Goal: Information Seeking & Learning: Stay updated

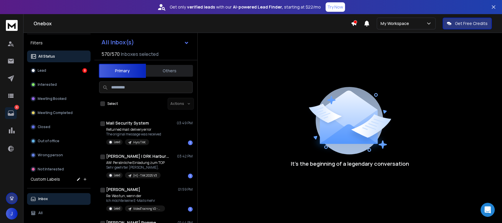
scroll to position [78, 0]
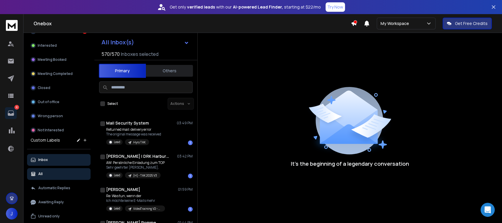
click at [59, 173] on button "All" at bounding box center [58, 174] width 63 height 12
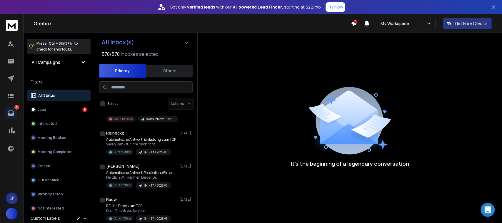
scroll to position [1838, 0]
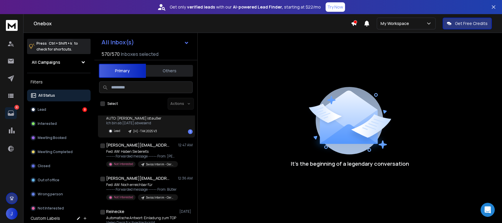
click at [179, 124] on div "AUTO: [PERSON_NAME] ist außer Ich bin ab [DATE] abwesend Lead [H] - TAK 2025 V3…" at bounding box center [149, 125] width 86 height 18
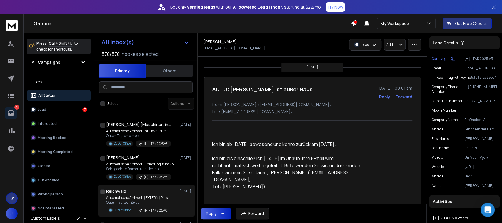
scroll to position [2034, 0]
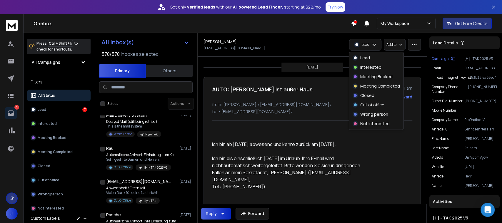
click at [362, 46] on p "Lead" at bounding box center [365, 44] width 8 height 5
click at [378, 106] on p "Out of office" at bounding box center [372, 105] width 24 height 6
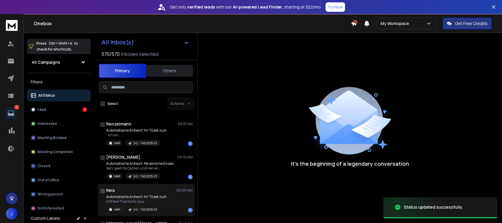
scroll to position [1765, 0]
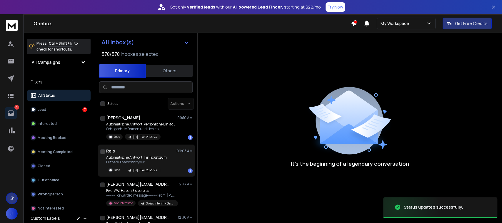
click at [172, 170] on div "Automatische Antwort: Ihr Ticket zum Hi there Thanks for your Lead [H] - TAK 20…" at bounding box center [149, 164] width 86 height 18
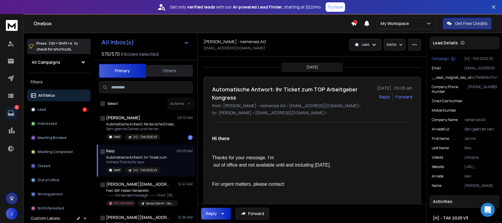
click at [218, 160] on p "Thanks for your message. I ’ m out of office and not available until and includ…" at bounding box center [298, 161] width 172 height 15
click at [356, 46] on div at bounding box center [356, 44] width 5 height 5
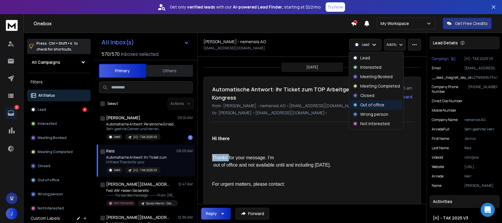
click at [371, 102] on p "Out of office" at bounding box center [372, 105] width 24 height 6
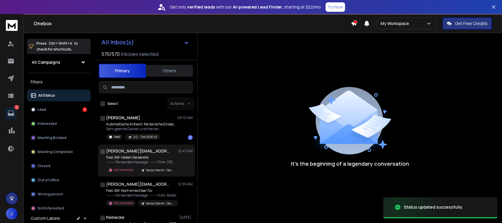
scroll to position [1726, 0]
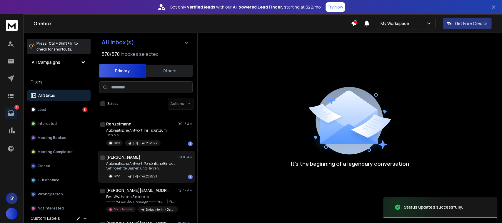
click at [180, 160] on div "[PERSON_NAME] 09:10 AM Automatische Antwort: Persönliche Einladung zum Sehr gee…" at bounding box center [149, 166] width 86 height 25
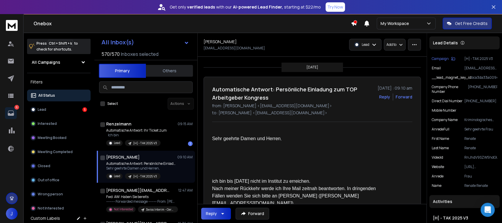
click at [365, 46] on p "Lead" at bounding box center [365, 44] width 8 height 5
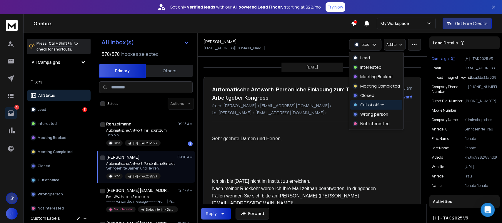
click at [367, 108] on p "Out of office" at bounding box center [372, 105] width 24 height 6
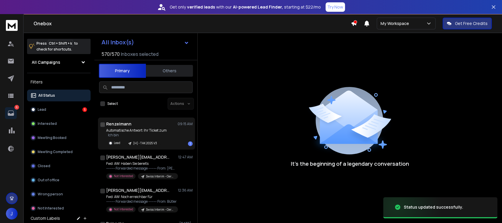
click at [183, 136] on div "Automatische Antwort: Ihr Ticket zum ﻿ ﻿ ﻿ Ich bin Lead [H] - TAK 2025 V3 1" at bounding box center [149, 137] width 86 height 18
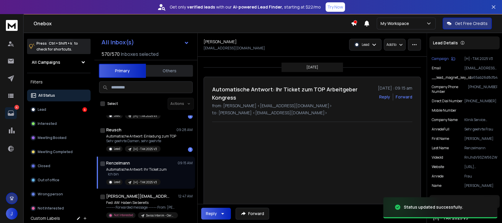
scroll to position [78, 0]
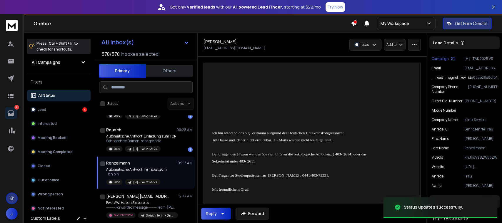
click at [237, 137] on p "Ich bin während des o.g. Zeitraum aufgrund des Deutschen Hautkrebskongress nich…" at bounding box center [298, 168] width 172 height 120
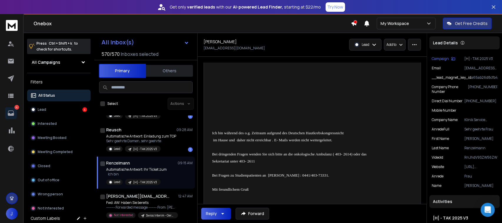
click at [235, 152] on span "Bei dringenden Fragen wenden Sie sich bitte an die onkologische Ambulanz ( 403-…" at bounding box center [289, 157] width 155 height 11
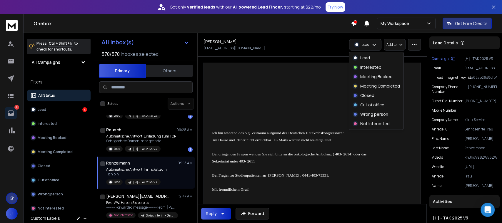
click at [365, 41] on div "Lead" at bounding box center [365, 44] width 32 height 11
click at [364, 103] on p "Out of office" at bounding box center [372, 105] width 24 height 6
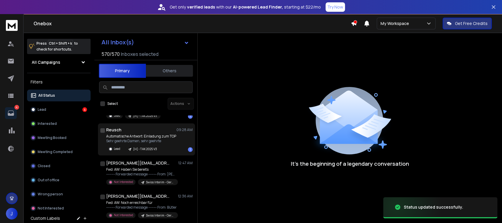
scroll to position [0, 0]
click at [181, 150] on div "Automatische Antwort: Einladung zum TOP Sehr geehrte Damen, sehr geehrte Lead […" at bounding box center [149, 143] width 86 height 18
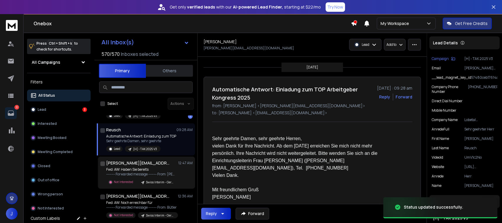
scroll to position [1648, 0]
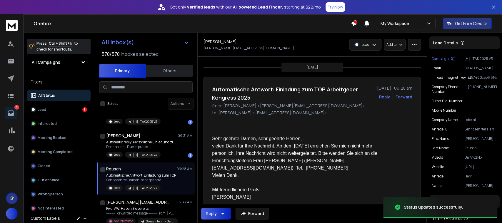
click at [243, 155] on span "Sehr geehrte Damen, sehr geehrte Herren, vielen Dank für Ihre Nachricht. Ab dem…" at bounding box center [295, 157] width 167 height 42
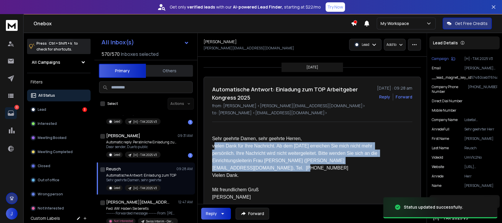
click at [243, 155] on span "Sehr geehrte Damen, sehr geehrte Herren, vielen Dank für Ihre Nachricht. Ab dem…" at bounding box center [295, 157] width 167 height 42
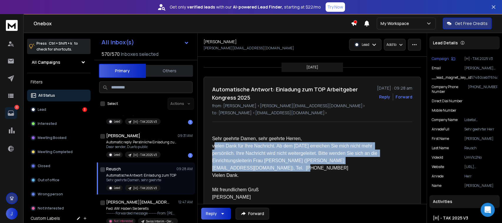
click at [363, 48] on div "Lead" at bounding box center [365, 44] width 32 height 11
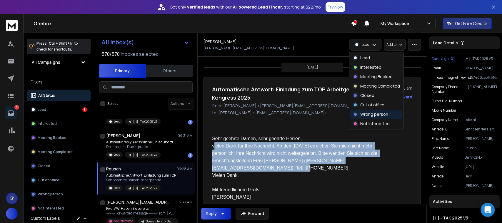
click at [361, 113] on p "Wrong person" at bounding box center [374, 114] width 28 height 6
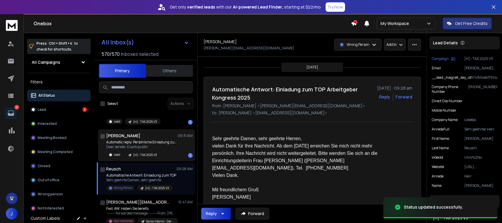
click at [168, 147] on p "﻿Dear sender, Due to public" at bounding box center [141, 147] width 71 height 5
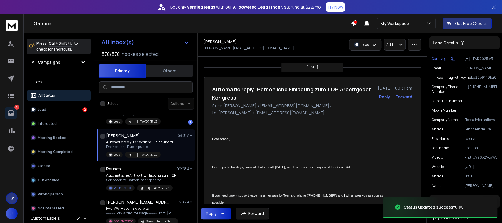
scroll to position [1609, 0]
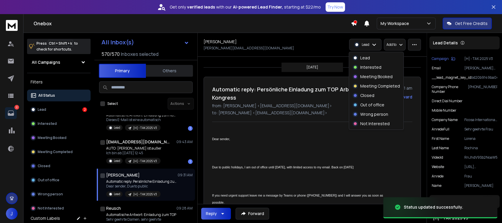
click at [376, 44] on icon at bounding box center [373, 44] width 5 height 5
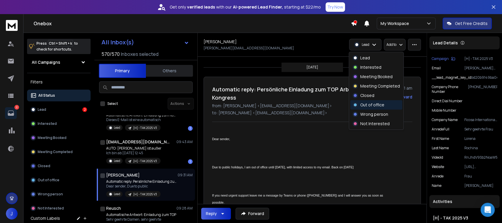
click at [369, 105] on p "Out of office" at bounding box center [372, 105] width 24 height 6
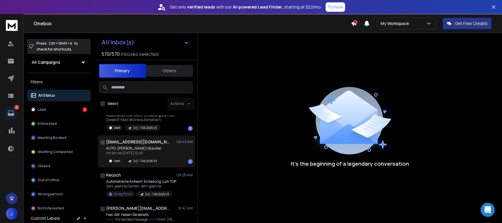
click at [180, 152] on div "AUTO: [PERSON_NAME] ist außer Ich bin ab [DATE] 12:45 Lead [H] - TAK 2025 V3 1" at bounding box center [149, 155] width 86 height 18
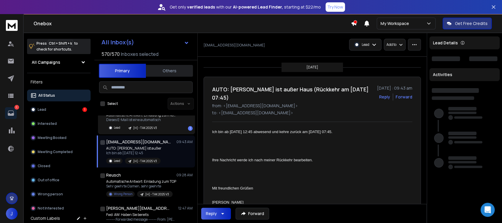
scroll to position [1569, 0]
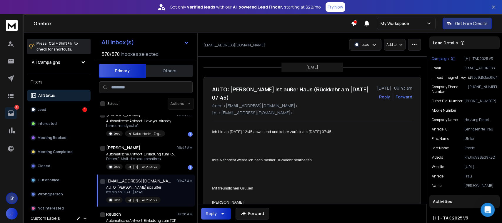
click at [261, 135] on p "Ich bin ab [DATE] 12:45 abwesend und kehre zurück am [DATE] 07:45. Ihre Nachric…" at bounding box center [298, 219] width 172 height 183
click at [360, 38] on div "[EMAIL_ADDRESS][DOMAIN_NAME] Lead Add to Lead Add to" at bounding box center [312, 45] width 229 height 24
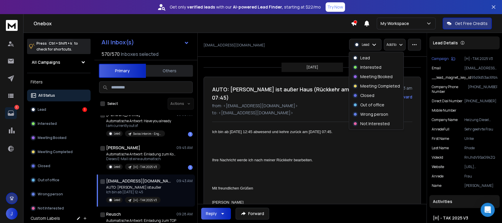
click at [361, 50] on div "Lead" at bounding box center [365, 44] width 32 height 11
click at [369, 103] on p "Out of office" at bounding box center [372, 105] width 24 height 6
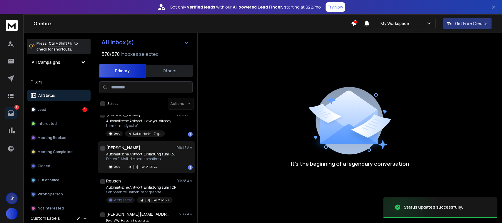
click at [162, 157] on p "Dieses E-Mail ist eine automatisch" at bounding box center [141, 159] width 71 height 5
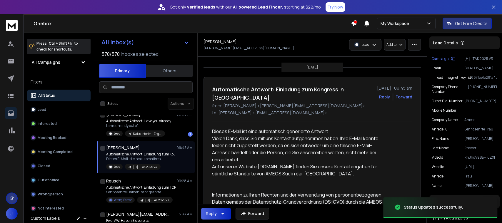
scroll to position [1530, 0]
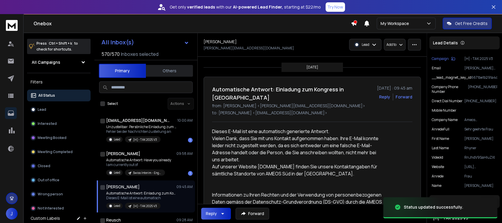
click at [249, 165] on div "Dieses E-Mail ist eine automatisch generierte Antwort. Vielen Dank, dass Sie mi…" at bounding box center [300, 187] width 176 height 118
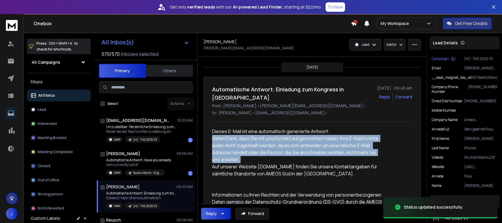
click at [249, 165] on div "Dieses E-Mail ist eine automatisch generierte Antwort. Vielen Dank, dass Sie mi…" at bounding box center [300, 187] width 176 height 118
click at [251, 156] on div "Dieses E-Mail ist eine automatisch generierte Antwort. Vielen Dank, dass Sie mi…" at bounding box center [300, 187] width 176 height 118
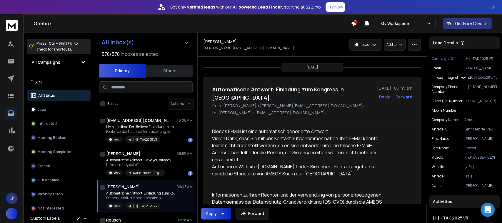
click at [251, 156] on div "Dieses E-Mail ist eine automatisch generierte Antwort. Vielen Dank, dass Sie mi…" at bounding box center [300, 187] width 176 height 118
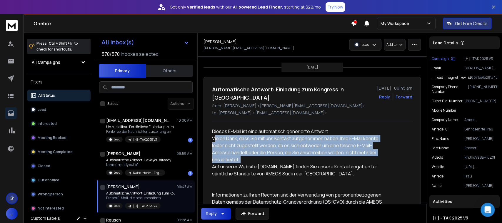
click at [252, 156] on div "Dieses E-Mail ist eine automatisch generierte Antwort. Vielen Dank, dass Sie mi…" at bounding box center [300, 187] width 176 height 118
click at [226, 160] on div "Dieses E-Mail ist eine automatisch generierte Antwort. Vielen Dank, dass Sie mi…" at bounding box center [300, 187] width 176 height 118
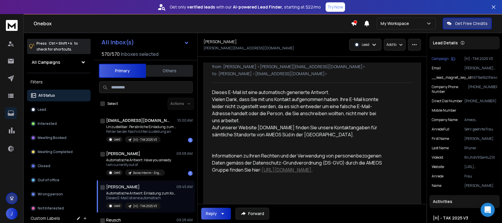
scroll to position [0, 0]
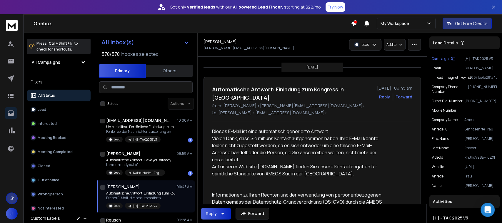
click at [292, 130] on div "Dieses E-Mail ist eine automatisch generierte Antwort. Vielen Dank, dass Sie mi…" at bounding box center [300, 187] width 176 height 118
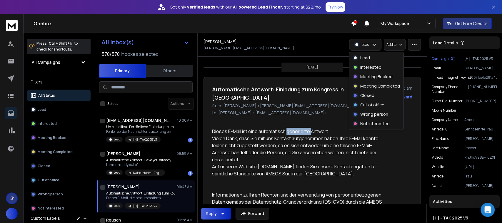
click at [364, 46] on p "Lead" at bounding box center [365, 44] width 8 height 5
click at [367, 107] on p "Out of office" at bounding box center [372, 105] width 24 height 6
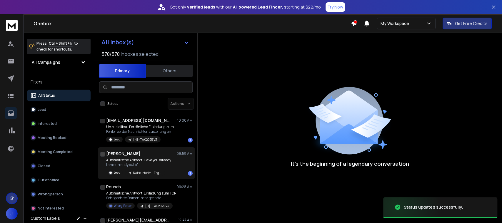
click at [181, 165] on div "Automatische Antwort: Have you already I am currently out of Lead Swiss Interim…" at bounding box center [149, 167] width 86 height 18
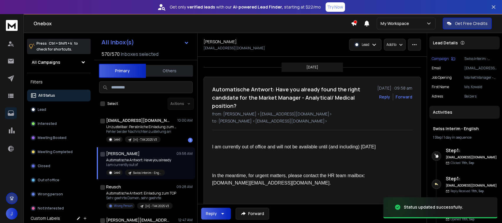
scroll to position [1491, 0]
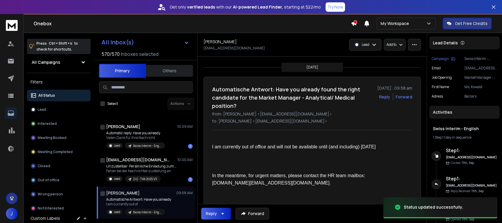
click at [356, 43] on div at bounding box center [356, 44] width 5 height 5
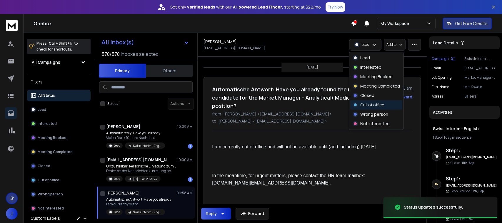
click at [378, 105] on p "Out of office" at bounding box center [372, 105] width 24 height 6
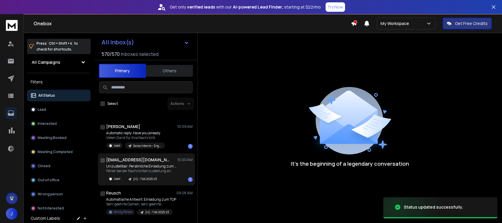
click at [177, 160] on p "10:00 AM" at bounding box center [184, 160] width 15 height 5
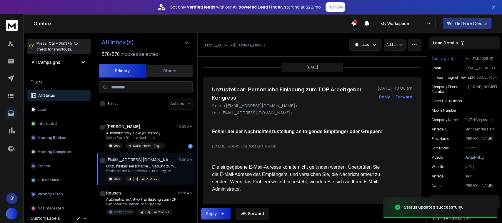
click at [364, 42] on p "Lead" at bounding box center [365, 44] width 8 height 5
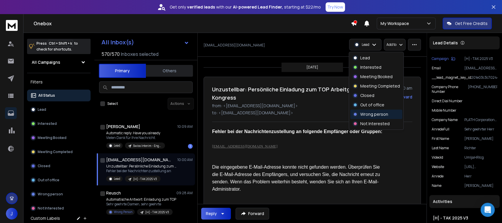
click at [366, 113] on p "Wrong person" at bounding box center [374, 114] width 28 height 6
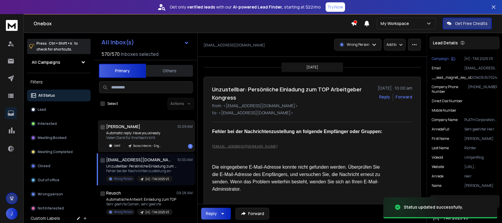
click at [169, 137] on div "Automatic reply: Have you already Vielen Dank für Ihre Nachricht. Lead Swiss In…" at bounding box center [149, 140] width 86 height 18
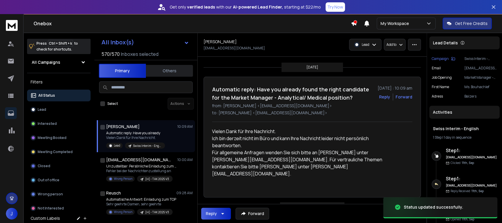
scroll to position [1452, 0]
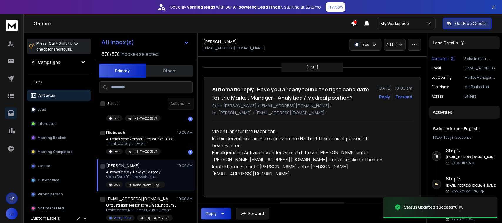
click at [353, 44] on div "Lead" at bounding box center [365, 44] width 32 height 11
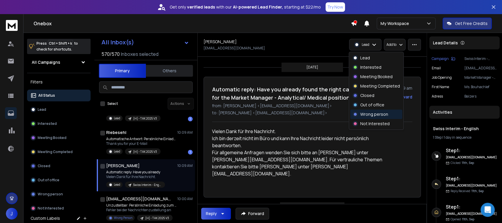
click at [359, 115] on div "Wrong person" at bounding box center [370, 114] width 36 height 6
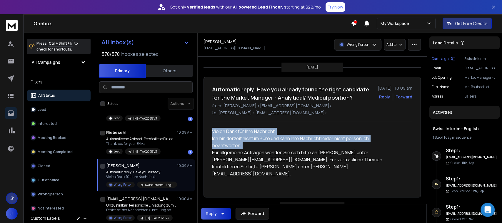
drag, startPoint x: 213, startPoint y: 142, endPoint x: 239, endPoint y: 165, distance: 34.1
click at [239, 165] on div "Vielen Dank für Ihre Nachricht. Ich bin derzeit nicht im Büro und kann Ihre Nac…" at bounding box center [300, 158] width 176 height 61
click at [343, 45] on div "Wrong Person" at bounding box center [357, 44] width 47 height 11
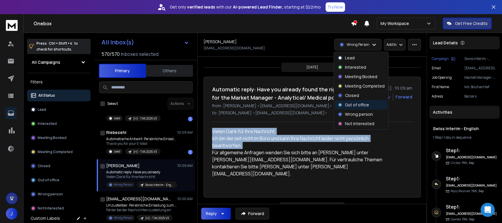
click at [353, 106] on p "Out of office" at bounding box center [357, 105] width 24 height 6
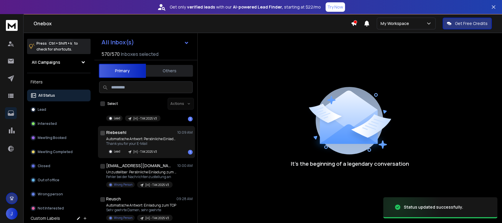
click at [182, 138] on div "Automatische Antwort: Persönliche Einladung zum Thank you for your E-Mail Lead …" at bounding box center [149, 146] width 86 height 18
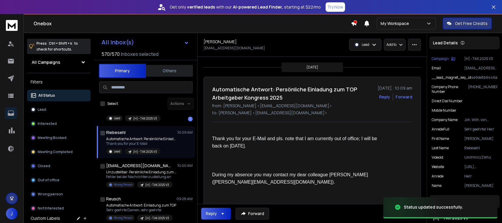
scroll to position [1413, 0]
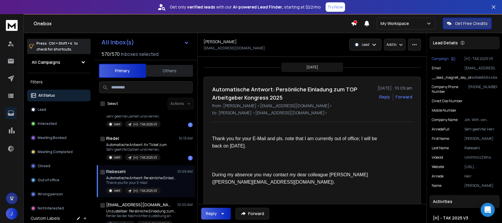
click at [366, 41] on div "Lead" at bounding box center [365, 44] width 32 height 11
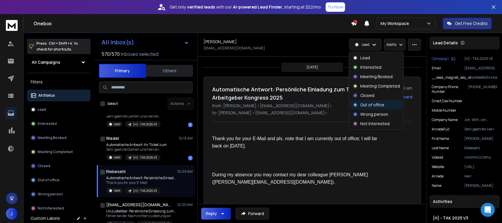
click at [371, 105] on p "Out of office" at bounding box center [372, 105] width 24 height 6
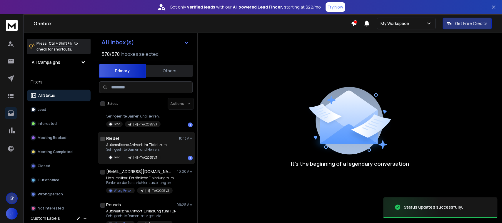
click at [174, 146] on div "Automatische Antwort: Ihr Ticket zum Sehr geehrte Damen und Herren, Lead [H] - …" at bounding box center [149, 152] width 86 height 18
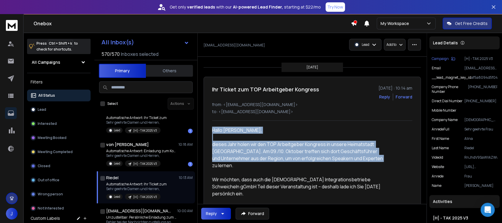
scroll to position [78, 0]
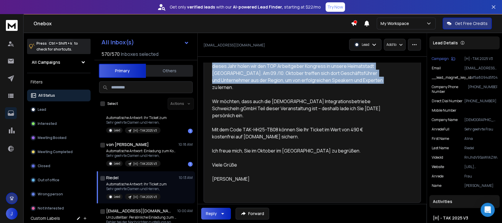
drag, startPoint x: 205, startPoint y: 131, endPoint x: 301, endPoint y: 168, distance: 102.2
click at [301, 168] on div "Ihr Ticket zum TOP Arbeitgeber Kongress [DATE] : 10:14 am Reply Forward from: <…" at bounding box center [311, 101] width 217 height 204
copy div "Hallo [PERSON_NAME], dieses Jahr holen wir den TOP Arbeitgeber Kongress in unse…"
click at [253, 87] on div "Hallo [PERSON_NAME], dieses Jahr holen wir den TOP Arbeitgeber Kongress in unse…" at bounding box center [300, 121] width 176 height 146
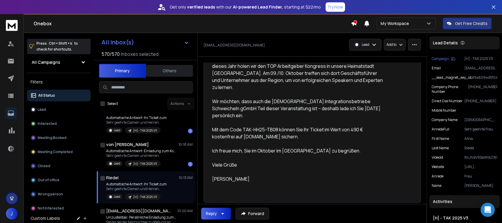
scroll to position [98, 0]
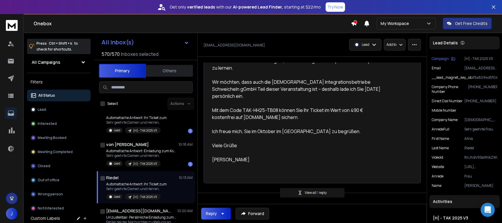
click at [319, 190] on p "View all 1 reply" at bounding box center [315, 192] width 22 height 5
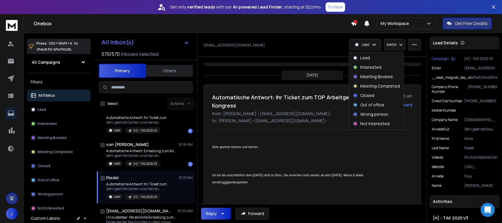
click at [350, 48] on div "Lead" at bounding box center [365, 44] width 32 height 11
click at [368, 102] on p "Out of office" at bounding box center [372, 105] width 24 height 6
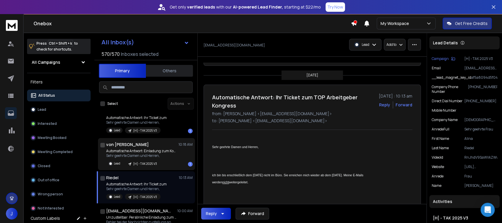
scroll to position [0, 0]
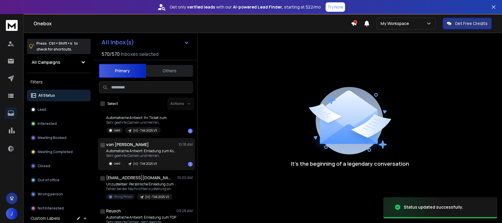
click at [165, 152] on p "Automatische Antwort: Einladung zum Kongress" at bounding box center [141, 151] width 71 height 5
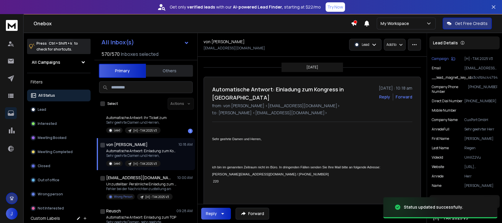
scroll to position [1334, 0]
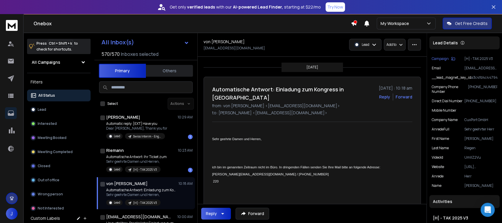
click at [230, 171] on p "ich bin im genannten Zeitraum nicht im Büro. In dringenden Fällen senden Sie Ih…" at bounding box center [298, 173] width 172 height 21
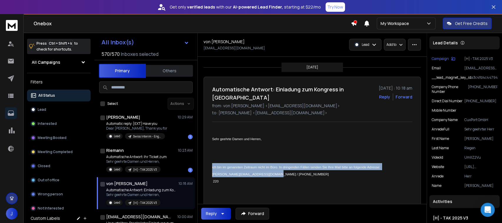
click at [230, 171] on p "ich bin im genannten Zeitraum nicht im Büro. In dringenden Fällen senden Sie Ih…" at bounding box center [298, 173] width 172 height 21
click at [361, 41] on div "Lead" at bounding box center [365, 44] width 32 height 11
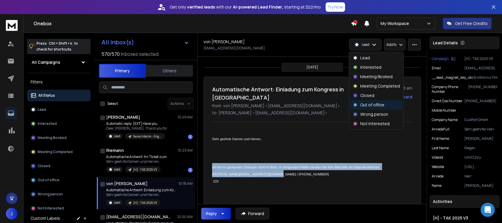
click at [371, 106] on p "Out of office" at bounding box center [372, 105] width 24 height 6
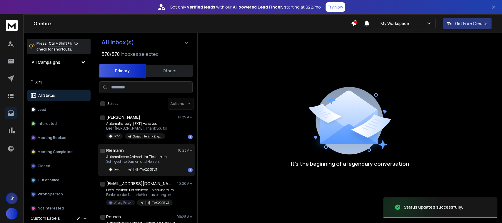
click at [179, 155] on div "Automatische Antwort: Ihr Ticket zum ﻿Sehr geehrte Damen und Herren, Lead [H] -…" at bounding box center [149, 164] width 86 height 18
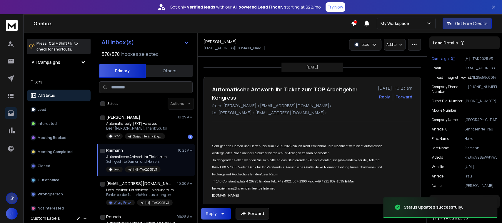
click at [357, 43] on div at bounding box center [356, 44] width 5 height 5
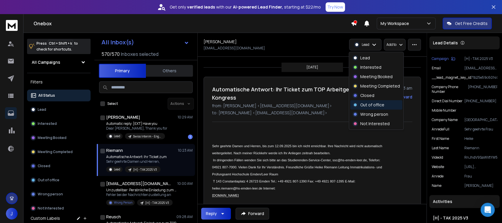
click at [367, 106] on p "Out of office" at bounding box center [372, 105] width 24 height 6
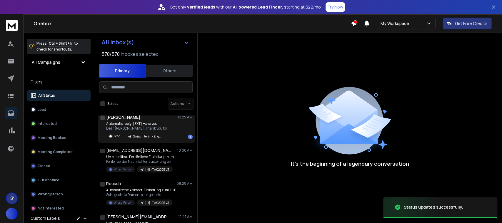
click at [174, 135] on div "Automatic reply: [EXT] Have you Dear [PERSON_NAME], Thank you for Lead Swiss In…" at bounding box center [149, 130] width 86 height 18
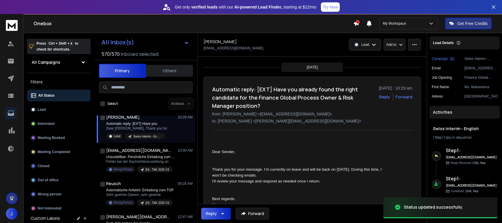
scroll to position [1295, 0]
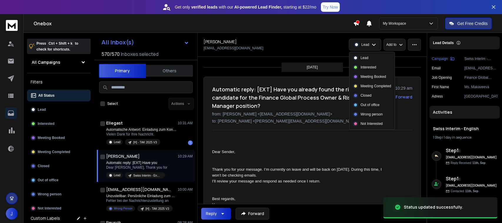
click at [352, 48] on div "Lead" at bounding box center [365, 44] width 32 height 11
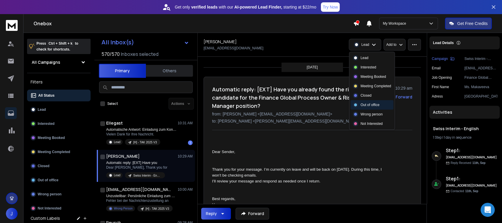
click at [363, 106] on p "Out of office" at bounding box center [369, 105] width 19 height 6
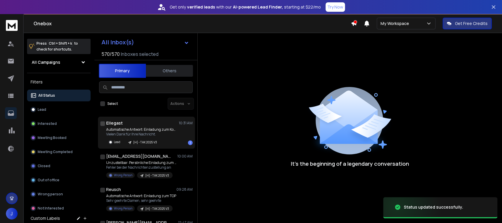
click at [180, 135] on div "Automatische Antwort: Einladung zum Kongress Vielen Dank für Ihre Nachricht. Le…" at bounding box center [149, 136] width 86 height 18
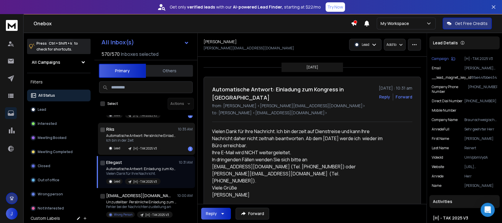
scroll to position [1217, 0]
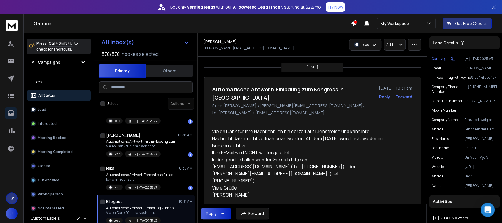
click at [304, 137] on div "Vielen Dank für Ihre Nachricht. Ich bin derzeit auf Dienstreise und kann Ihre N…" at bounding box center [300, 218] width 176 height 181
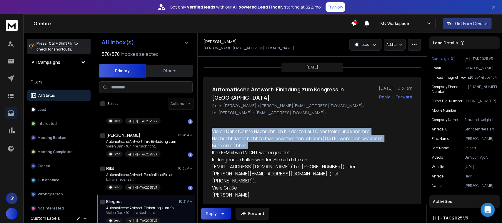
click at [304, 137] on div "Vielen Dank für Ihre Nachricht. Ich bin derzeit auf Dienstreise und kann Ihre N…" at bounding box center [300, 218] width 176 height 181
click at [362, 47] on div "Lead" at bounding box center [365, 44] width 32 height 11
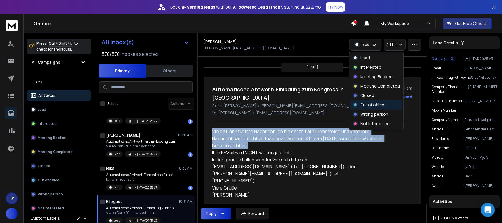
click at [374, 105] on p "Out of office" at bounding box center [372, 105] width 24 height 6
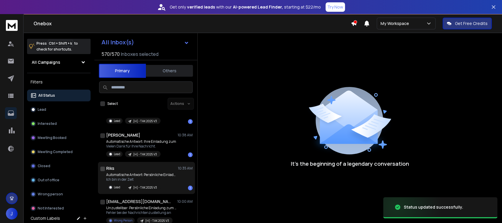
click at [160, 183] on div "Automatische Antwort: Persönliche Einladung zum Ich bin in der Zeit Lead [H] - …" at bounding box center [141, 182] width 71 height 18
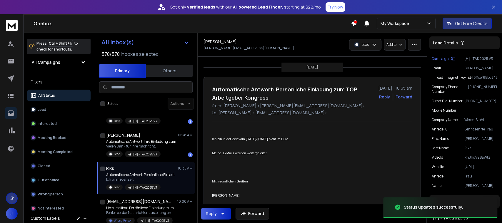
click at [360, 50] on div "Lead" at bounding box center [365, 44] width 32 height 11
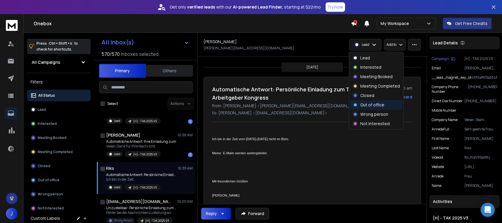
click at [366, 102] on p "Out of office" at bounding box center [372, 105] width 24 height 6
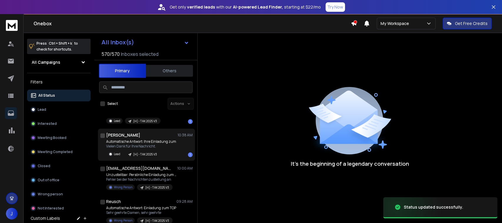
click at [173, 145] on p "Vielen Dank für Ihre Nachricht." at bounding box center [141, 146] width 70 height 5
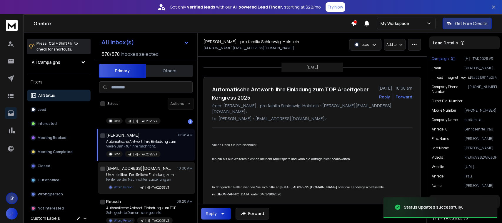
scroll to position [1178, 0]
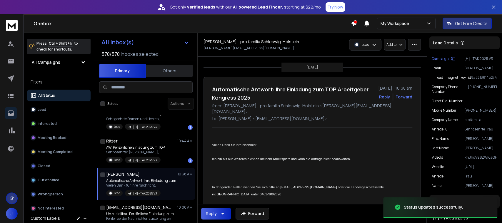
click at [258, 145] on div "Vielen Dank für Ihre Nachricht. Ich bin bis auf Weiteres nicht an meinem Arbeit…" at bounding box center [298, 190] width 172 height 113
click at [256, 155] on p "Ich bin bis auf Weiteres nicht an meinem Arbeitsplatz und kann die Anfrage nich…" at bounding box center [298, 158] width 172 height 7
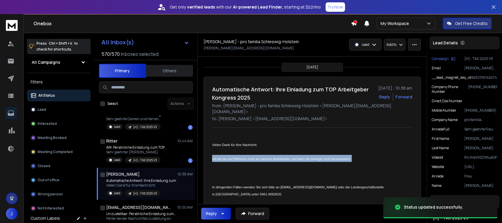
click at [256, 155] on p "Ich bin bis auf Weiteres nicht an meinem Arbeitsplatz und kann die Anfrage nich…" at bounding box center [298, 158] width 172 height 7
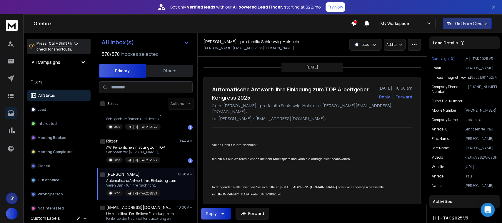
click at [358, 31] on div "Onebox My Workspace Get Free Credits" at bounding box center [251, 23] width 502 height 19
click at [363, 40] on div "Lead" at bounding box center [365, 44] width 32 height 11
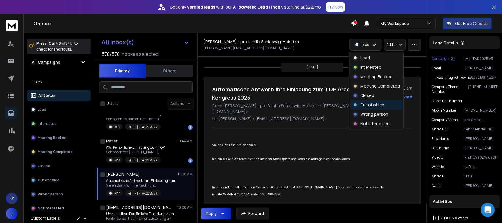
click at [367, 105] on p "Out of office" at bounding box center [372, 105] width 24 height 6
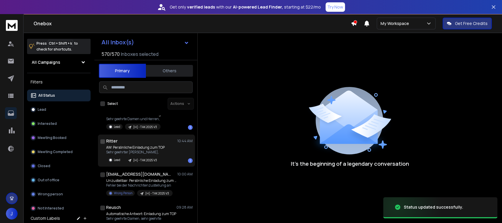
click at [173, 157] on div "AW: Persönliche Einladung zum TOP Sehr geehrter [PERSON_NAME], Lead [H] - TAK 2…" at bounding box center [149, 154] width 86 height 18
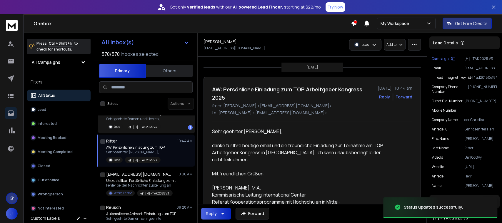
scroll to position [1138, 0]
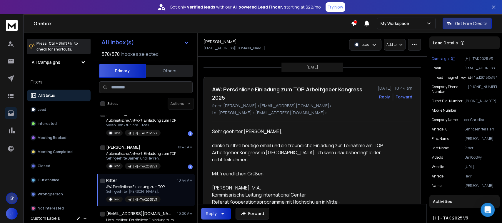
click at [362, 44] on p "Lead" at bounding box center [365, 44] width 8 height 5
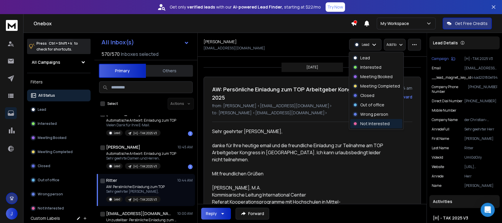
click at [364, 125] on p "Not Interested" at bounding box center [374, 124] width 29 height 6
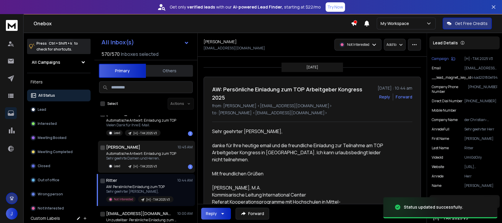
click at [188, 165] on div "1" at bounding box center [190, 167] width 5 height 5
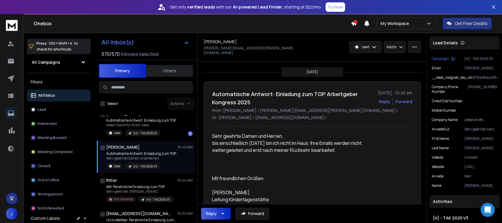
scroll to position [1099, 0]
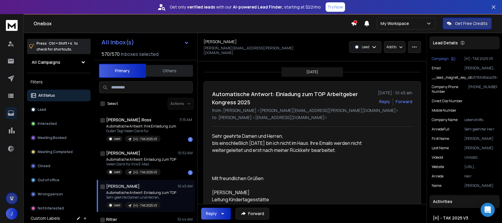
click at [365, 48] on div "Lead" at bounding box center [365, 46] width 32 height 11
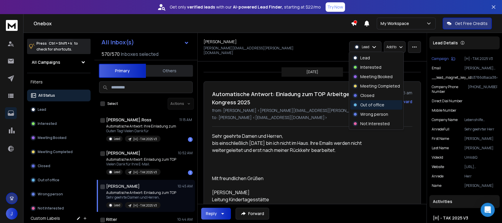
click at [368, 105] on p "Out of office" at bounding box center [372, 105] width 24 height 6
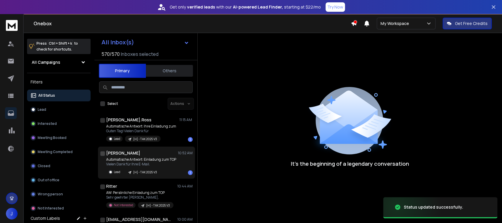
click at [145, 163] on p "Vielen Dank für Ihre E-Mail." at bounding box center [141, 164] width 70 height 5
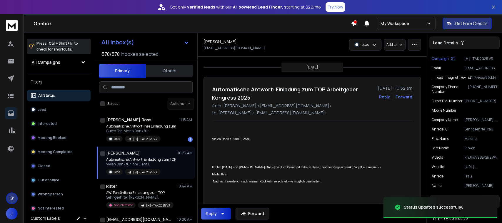
click at [241, 166] on span "Ich bin [DATE] und [PERSON_NAME][DATE] nicht im Büro und habe in dieser Zeit nu…" at bounding box center [296, 174] width 168 height 18
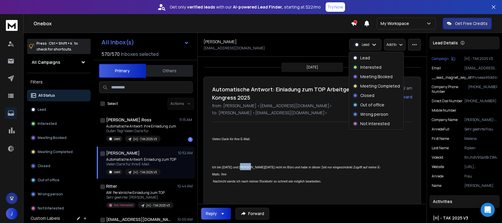
click at [351, 41] on div "Lead" at bounding box center [365, 44] width 32 height 11
click at [362, 103] on p "Out of office" at bounding box center [372, 105] width 24 height 6
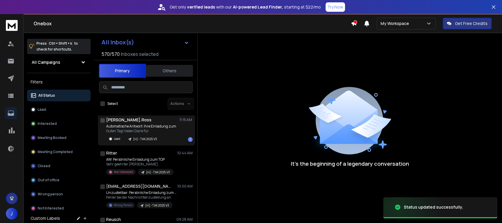
scroll to position [1060, 0]
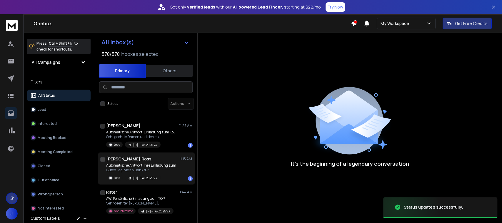
click at [167, 174] on div "Automatische Antwort: Ihre Einladung zum Guten Tag! Vielen Dank für Lead [H] - …" at bounding box center [141, 172] width 70 height 18
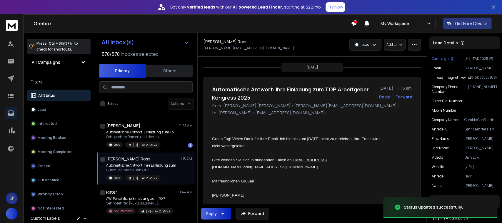
click at [361, 43] on p "Lead" at bounding box center [365, 44] width 8 height 5
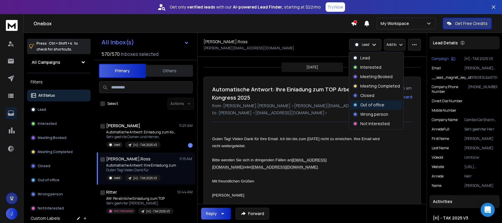
click at [367, 107] on p "Out of office" at bounding box center [372, 105] width 24 height 6
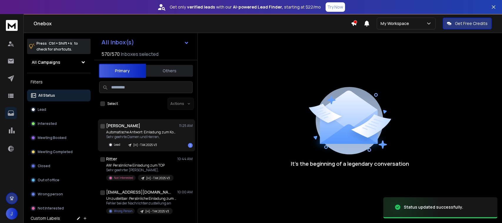
click at [173, 131] on p "Automatische Antwort: Einladung zum Kongress" at bounding box center [141, 132] width 71 height 5
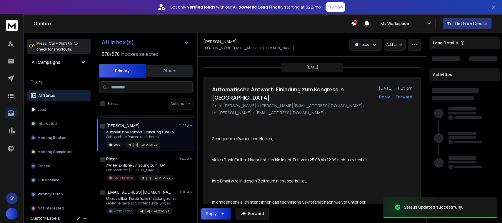
scroll to position [1021, 0]
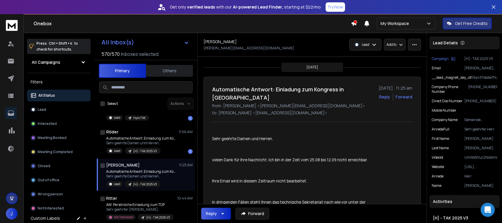
click at [373, 48] on div "Lead" at bounding box center [365, 44] width 32 height 11
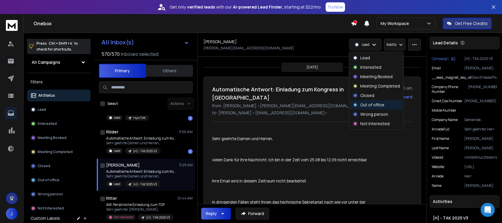
click at [374, 104] on p "Out of office" at bounding box center [372, 105] width 24 height 6
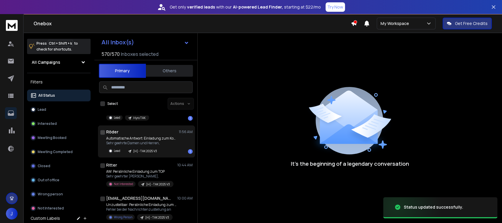
click at [176, 150] on div "Lead [H] - TAK 2025 V3" at bounding box center [141, 151] width 71 height 6
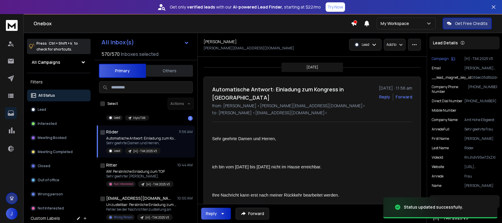
scroll to position [982, 0]
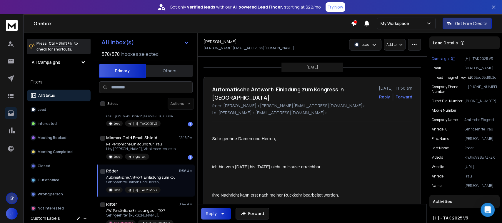
click at [363, 46] on p "Lead" at bounding box center [365, 44] width 8 height 5
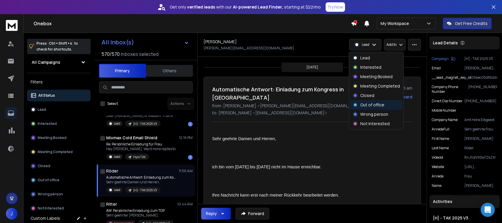
click at [373, 108] on p "Out of office" at bounding box center [372, 105] width 24 height 6
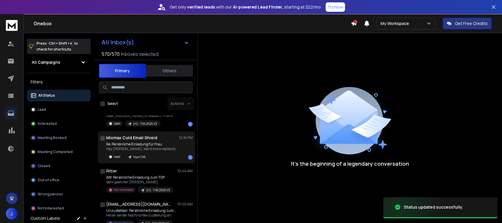
click at [167, 153] on div "Re: Persönliche Einladung für Frau Hey [PERSON_NAME], Want more replies to Lead…" at bounding box center [149, 151] width 86 height 18
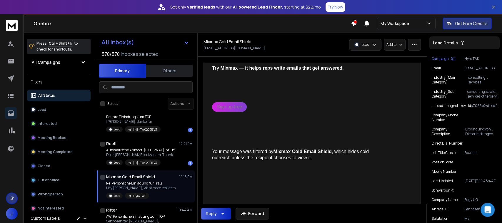
scroll to position [0, 0]
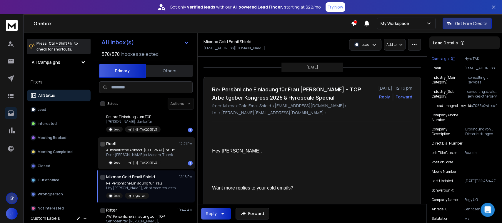
click at [163, 159] on div "Automatische Antwort: [EXTERNAL] Ihr Ticket Dear Sir or Madam, Thank Lead [H] -…" at bounding box center [141, 157] width 71 height 18
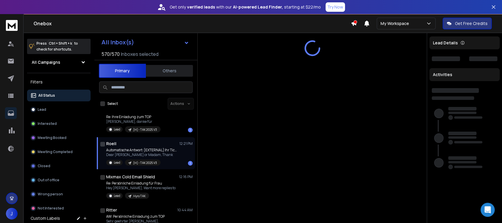
scroll to position [903, 0]
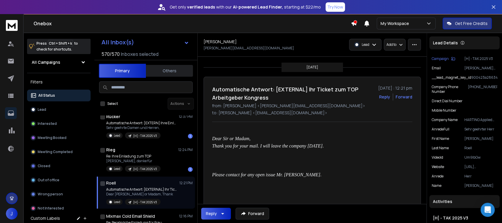
click at [254, 148] on span "Dear [PERSON_NAME] or Madam, Thank you for your mail. I will leave the company …" at bounding box center [268, 142] width 112 height 12
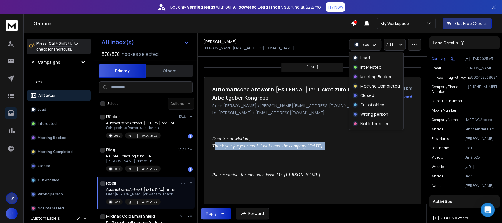
click at [362, 45] on p "Lead" at bounding box center [365, 44] width 8 height 5
click at [371, 115] on p "Wrong person" at bounding box center [374, 114] width 28 height 6
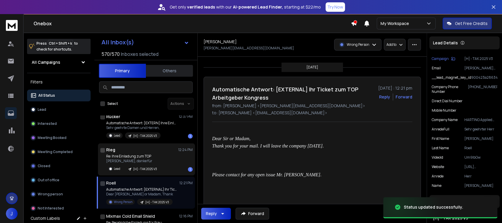
click at [173, 168] on div "Re: Ihre Einladung zum TOP Hallo [PERSON_NAME], danke für Lead [H] - TAK 2025 V…" at bounding box center [149, 163] width 86 height 18
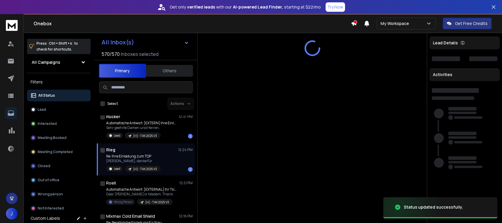
scroll to position [864, 0]
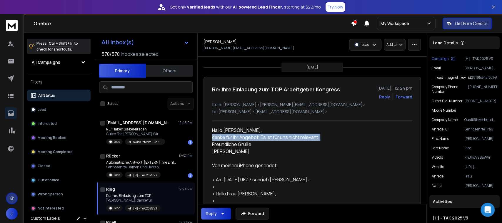
click at [367, 41] on div "Lead" at bounding box center [365, 44] width 32 height 11
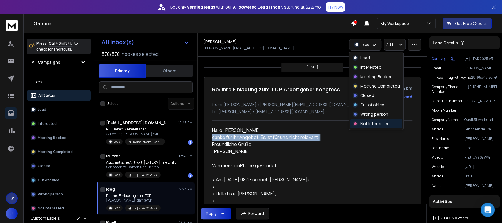
click at [379, 125] on p "Not Interested" at bounding box center [374, 124] width 29 height 6
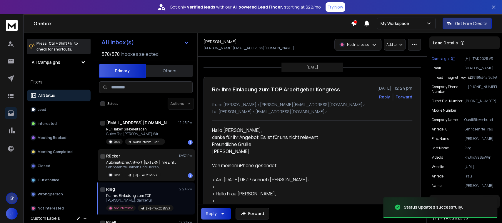
click at [146, 172] on div "[H] - TAK 2025 V3" at bounding box center [143, 175] width 36 height 6
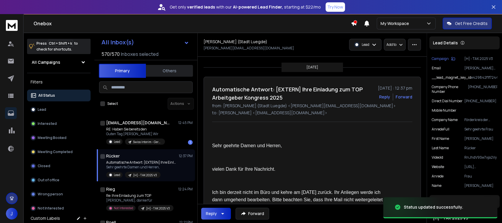
scroll to position [825, 0]
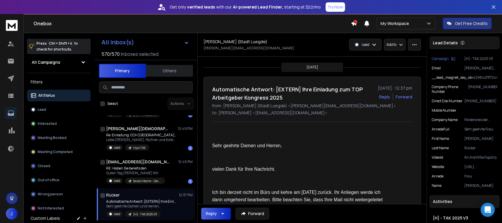
click at [352, 47] on div "Lead" at bounding box center [365, 44] width 32 height 11
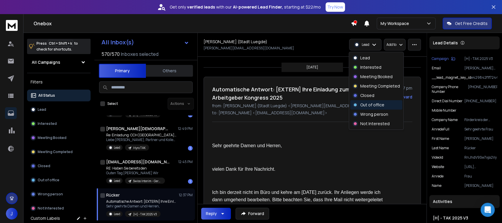
click at [354, 104] on span at bounding box center [354, 104] width 5 height 5
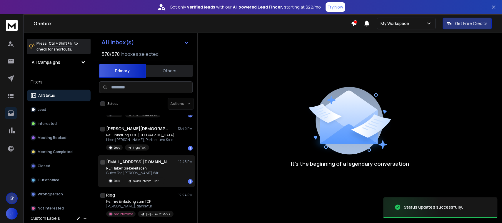
click at [162, 171] on p "Guten Tag [PERSON_NAME] Wir" at bounding box center [135, 172] width 59 height 5
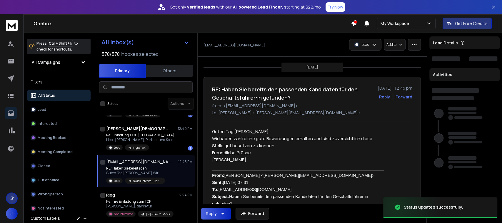
scroll to position [786, 0]
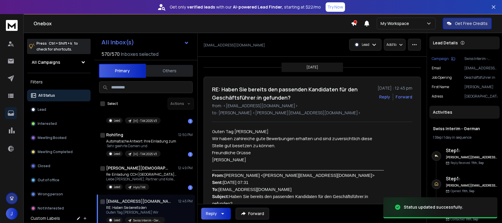
click at [230, 137] on span "Wir haben zahlreiche gute Bewerbungen erhalten und sind zuversichtlich diese St…" at bounding box center [292, 141] width 161 height 13
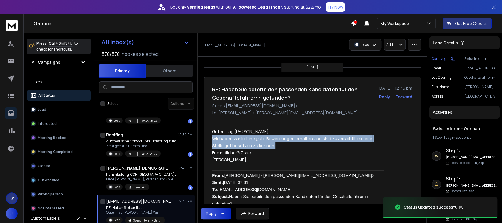
click at [230, 137] on span "Wir haben zahlreiche gute Bewerbungen erhalten und sind zuversichtlich diese St…" at bounding box center [292, 141] width 161 height 13
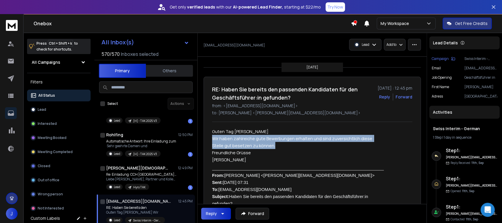
click at [362, 46] on p "Lead" at bounding box center [365, 44] width 8 height 5
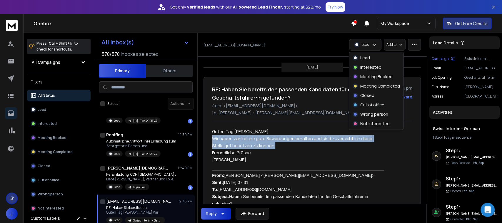
copy span "Wir haben zahlreiche gute Bewerbungen erhalten und sind zuversichtlich diese St…"
click at [374, 124] on p "Not Interested" at bounding box center [374, 124] width 29 height 6
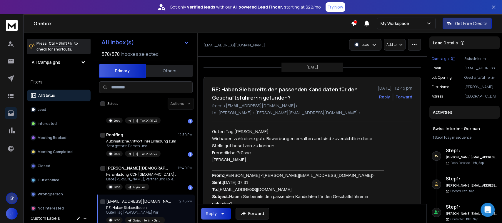
click at [400, 98] on div "Forward" at bounding box center [403, 97] width 17 height 6
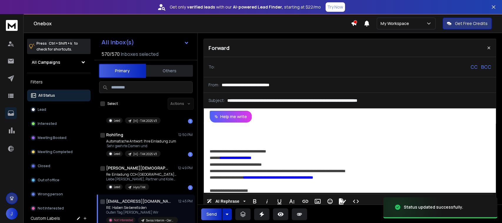
click at [258, 62] on input at bounding box center [237, 67] width 41 height 11
type input "**********"
click at [209, 213] on button "Send" at bounding box center [211, 214] width 21 height 12
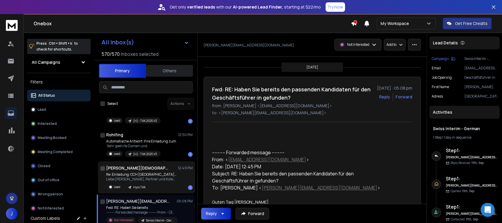
click at [177, 178] on div "Re: Einladung: CCH Hamburg 09./10. Liebe [PERSON_NAME], Partner und Kollegen, L…" at bounding box center [149, 181] width 86 height 18
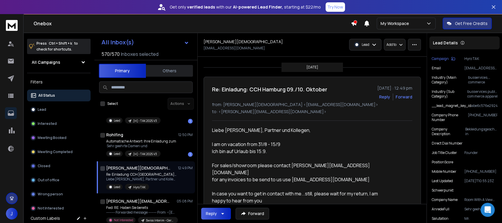
scroll to position [747, 0]
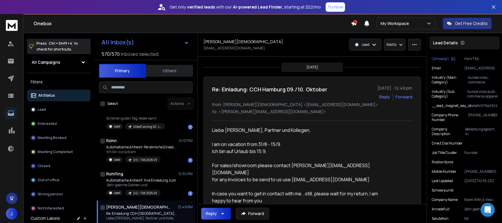
click at [363, 44] on p "Lead" at bounding box center [365, 44] width 8 height 5
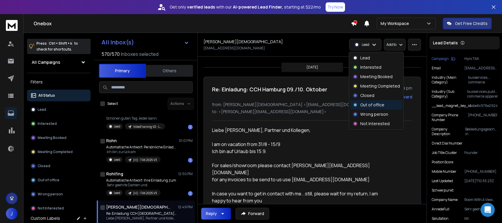
click at [369, 107] on p "Out of office" at bounding box center [372, 105] width 24 height 6
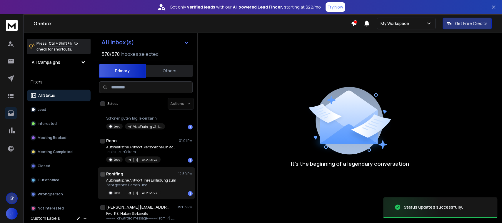
click at [164, 188] on div "Automatische Antwort: Ihre Einladung zum ﻿ Sehr geehrte Damen und Lead [H] - TA…" at bounding box center [141, 187] width 70 height 18
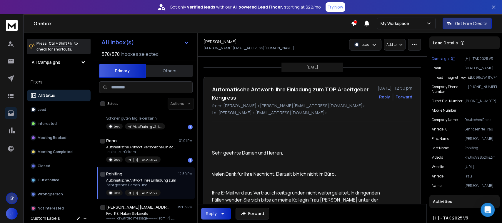
scroll to position [39, 0]
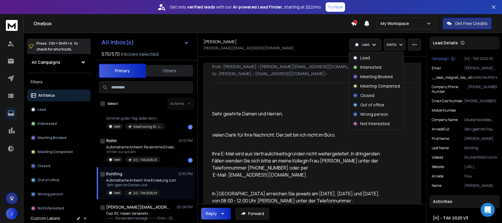
click at [356, 46] on div at bounding box center [356, 44] width 5 height 5
click at [366, 104] on p "Out of office" at bounding box center [372, 105] width 24 height 6
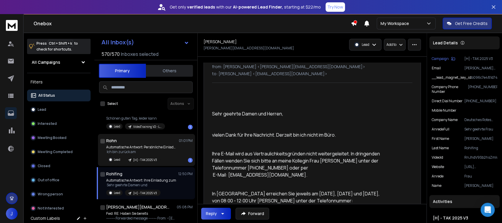
scroll to position [0, 0]
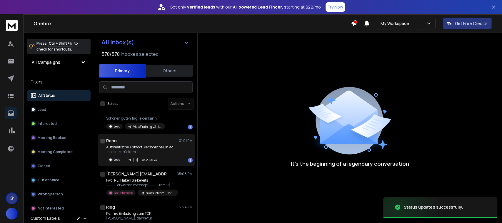
click at [158, 148] on p "Automatische Antwort: Persönliche Einladung zum" at bounding box center [141, 147] width 71 height 5
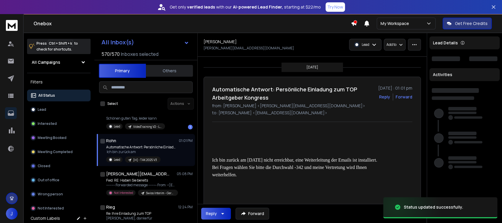
scroll to position [707, 0]
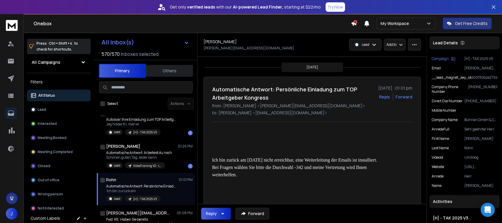
click at [356, 46] on div at bounding box center [356, 44] width 5 height 5
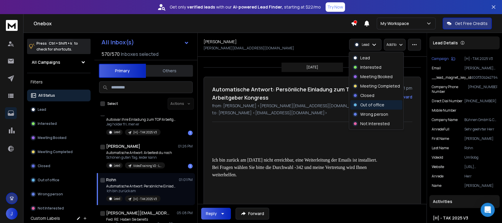
click at [369, 103] on p "Out of office" at bounding box center [372, 105] width 24 height 6
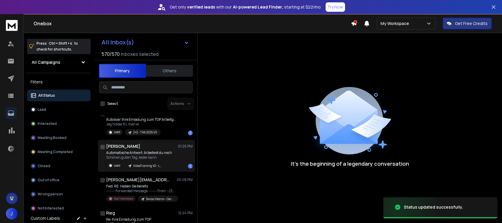
click at [186, 154] on div "Automatische Antwort: Arbeitest du noch Schönen guten Tag, leider kann Lead Vid…" at bounding box center [149, 159] width 86 height 18
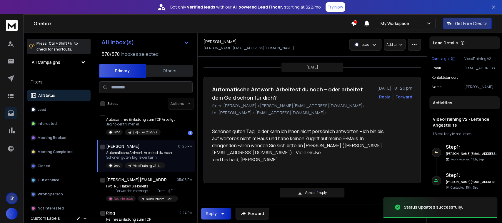
scroll to position [668, 0]
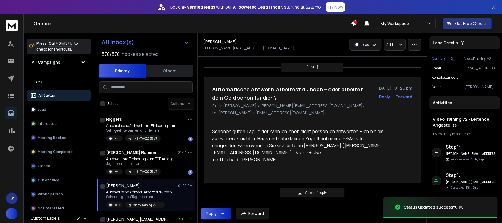
click at [257, 140] on div "Schönen guten Tag, leider kann ich Ihnen nicht persönlich antworten – ich bin b…" at bounding box center [300, 151] width 176 height 47
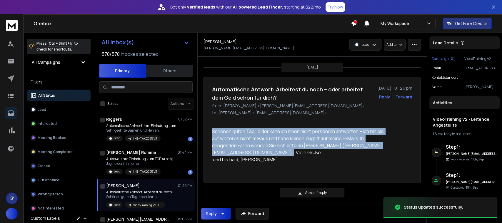
click at [257, 140] on div "Schönen guten Tag, leider kann ich Ihnen nicht persönlich antworten – ich bin b…" at bounding box center [300, 151] width 176 height 47
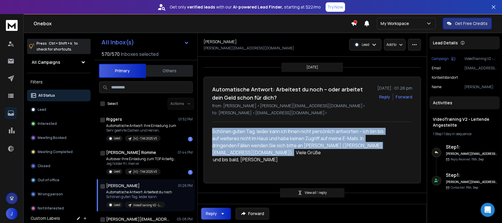
click at [358, 47] on div "Lead" at bounding box center [365, 44] width 32 height 11
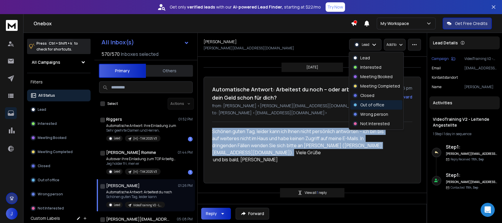
click at [368, 105] on p "Out of office" at bounding box center [372, 105] width 24 height 6
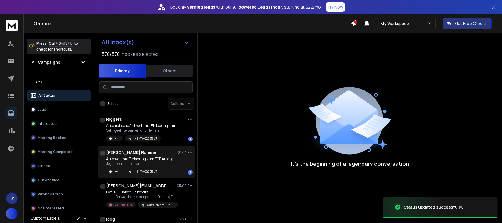
click at [156, 168] on div "Autosvar:Ihre Einladung zum TOP Arbeitgeber Jeg holder fri, men er Lead [H] - T…" at bounding box center [141, 166] width 71 height 18
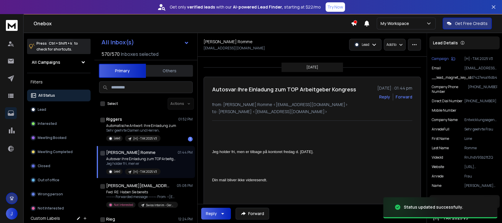
scroll to position [629, 0]
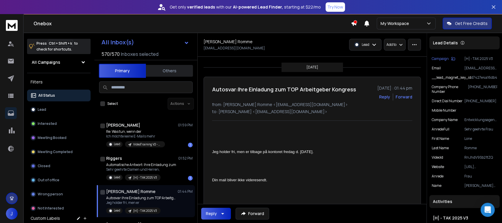
click at [360, 50] on div "Lead" at bounding box center [365, 44] width 32 height 11
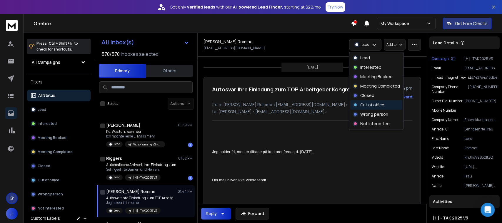
click at [366, 102] on p "Out of office" at bounding box center [372, 105] width 24 height 6
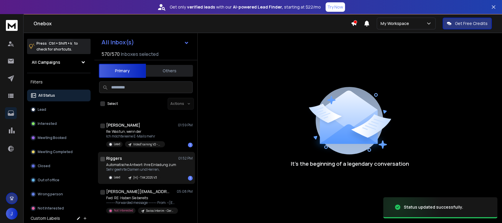
click at [181, 166] on div "Automatische Antwort: Ihre Einladung zum Sehr geehrte Damen und Herren, Lead [H…" at bounding box center [149, 172] width 86 height 18
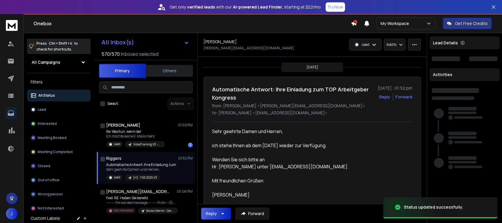
scroll to position [590, 0]
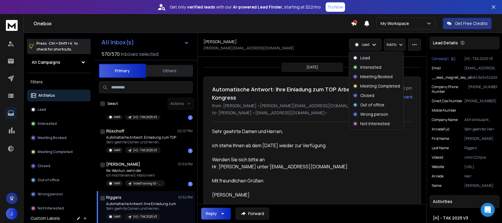
click at [366, 47] on p "Lead" at bounding box center [365, 44] width 8 height 5
click at [372, 104] on p "Out of office" at bounding box center [372, 105] width 24 height 6
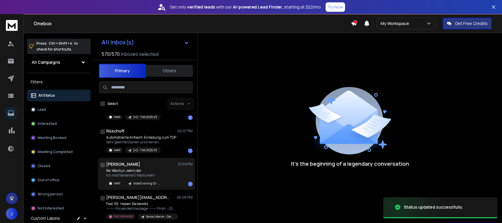
click at [185, 173] on div "Re: Was tun, wenn der Ich möchte keine E-Mails mehr Lead VideoTraining V2 - Ges…" at bounding box center [149, 177] width 86 height 18
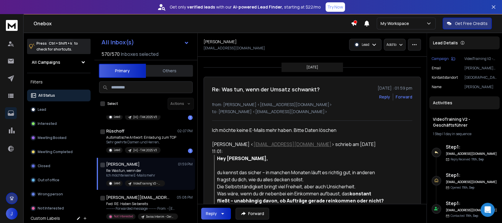
click at [353, 47] on div "Lead" at bounding box center [365, 44] width 32 height 11
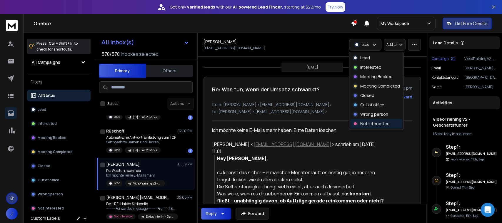
click at [361, 126] on p "Not Interested" at bounding box center [374, 124] width 29 height 6
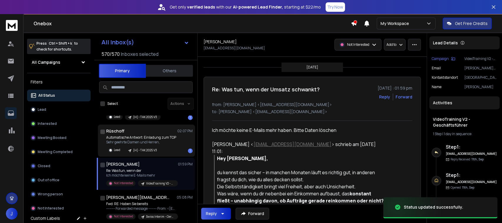
click at [170, 147] on div "Lead [H] - TAK 2025 V3" at bounding box center [141, 150] width 70 height 6
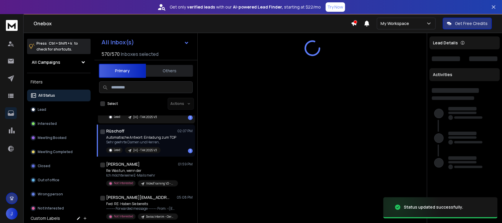
scroll to position [550, 0]
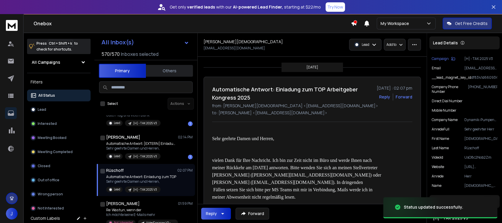
click at [266, 175] on span "vielen Dank für Ihre Nachricht. Ich bin zur Zeit nicht im Büro und werde Ihnen …" at bounding box center [297, 179] width 170 height 42
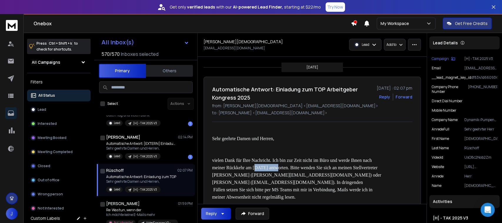
click at [355, 45] on div at bounding box center [356, 44] width 5 height 5
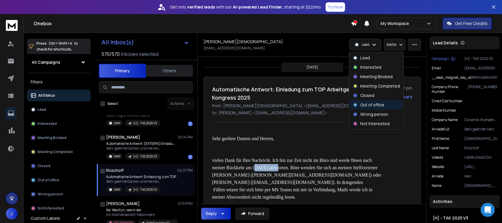
click at [366, 101] on div "Out of office" at bounding box center [376, 104] width 52 height 9
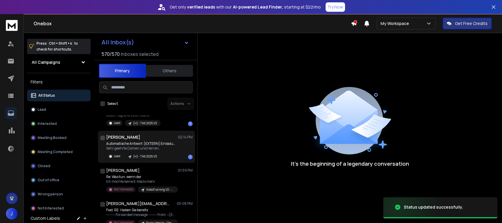
click at [166, 150] on p "Sehr geehrte Damen und Herren," at bounding box center [141, 148] width 71 height 5
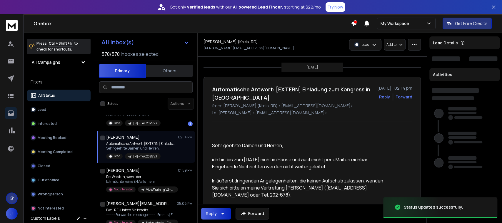
scroll to position [511, 0]
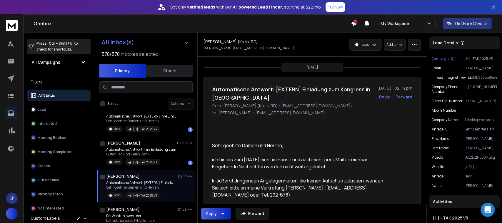
click at [364, 52] on div "[PERSON_NAME] (Kreis-RD) [PERSON_NAME] (Kreis-RD) [PERSON_NAME][EMAIL_ADDRESS][…" at bounding box center [312, 45] width 229 height 24
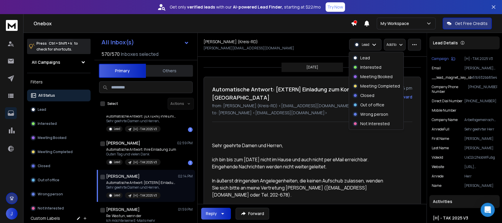
click at [363, 47] on div "Lead" at bounding box center [365, 44] width 32 height 11
click at [360, 101] on div "Out of office" at bounding box center [376, 104] width 52 height 9
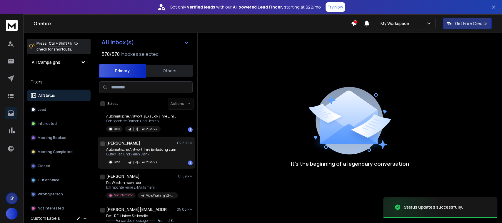
click at [166, 147] on div "[PERSON_NAME] 02:59 PM Automatische Antwort: Ihre Einladung zum Guten Tag und v…" at bounding box center [149, 152] width 86 height 25
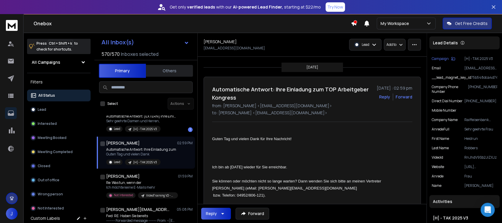
click at [376, 44] on div "Lead" at bounding box center [365, 44] width 32 height 11
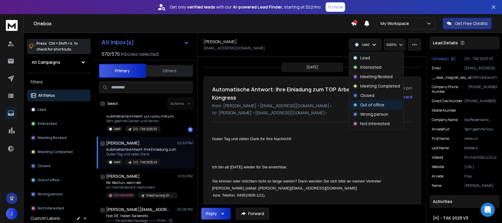
click at [364, 106] on p "Out of office" at bounding box center [372, 105] width 24 height 6
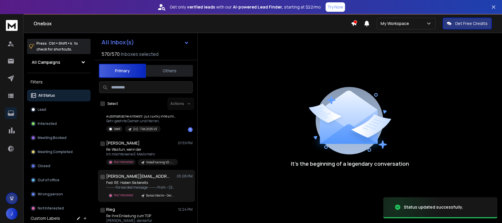
scroll to position [472, 0]
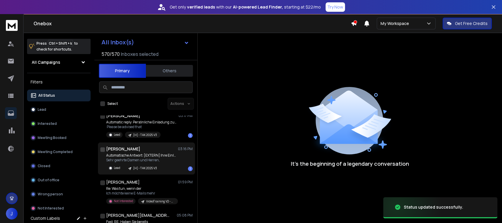
click at [178, 160] on div "Automatische Antwort: [EXTERN] Ihre Einladung Sehr geehrte Damen und Herren, Le…" at bounding box center [149, 162] width 86 height 18
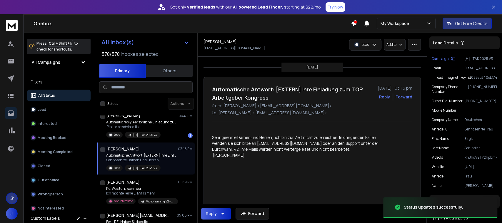
click at [363, 44] on p "Lead" at bounding box center [365, 44] width 8 height 5
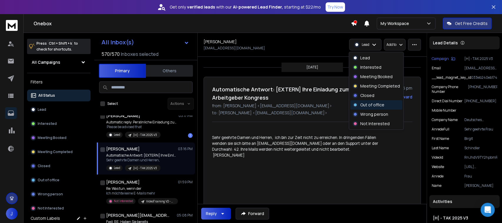
click at [362, 107] on p "Out of office" at bounding box center [372, 105] width 24 height 6
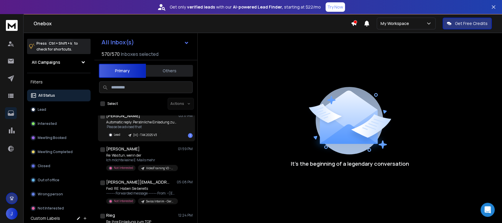
click at [144, 138] on div "[PERSON_NAME] 03:17 PM Automatic reply: Persönliche Einladung zum ﻿ Please be a…" at bounding box center [146, 125] width 97 height 32
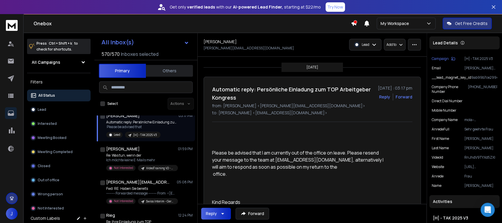
scroll to position [433, 0]
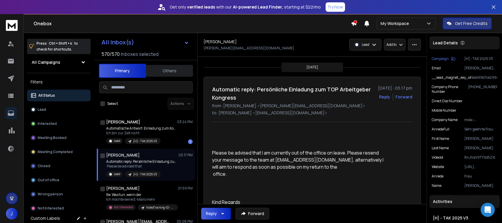
click at [252, 163] on p "Please be advised that I am currently out of the office on leave. Please resend…" at bounding box center [298, 163] width 172 height 28
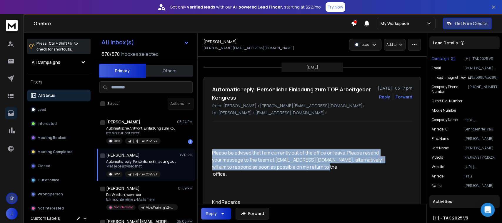
click at [252, 163] on p "Please be advised that I am currently out of the office on leave. Please resend…" at bounding box center [298, 163] width 172 height 28
click at [370, 45] on div "Lead" at bounding box center [365, 44] width 32 height 11
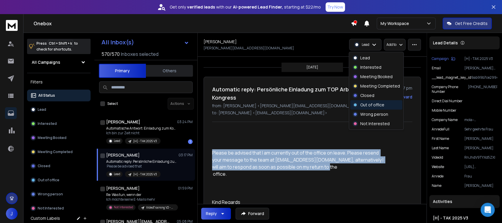
click at [369, 103] on p "Out of office" at bounding box center [372, 105] width 24 height 6
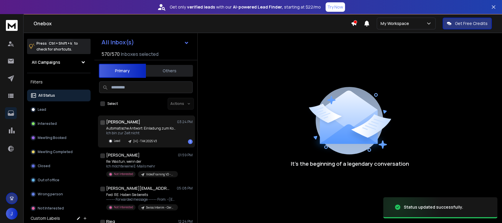
click at [171, 133] on p "Ich bin zur Zeit nicht" at bounding box center [141, 133] width 71 height 5
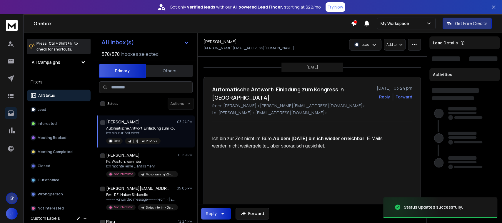
scroll to position [394, 0]
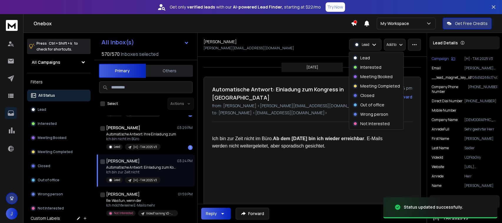
click at [362, 41] on div "Lead" at bounding box center [365, 44] width 32 height 11
click at [364, 106] on p "Out of office" at bounding box center [372, 105] width 24 height 6
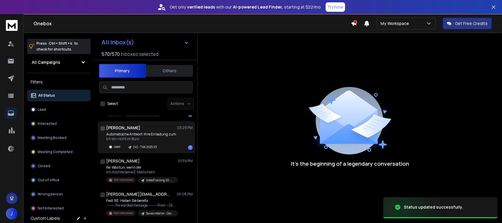
click at [182, 142] on div "Automatische Antwort: Ihre Einladung zum Ich bin nicht im Büro Lead [H] - TAK 2…" at bounding box center [149, 141] width 86 height 18
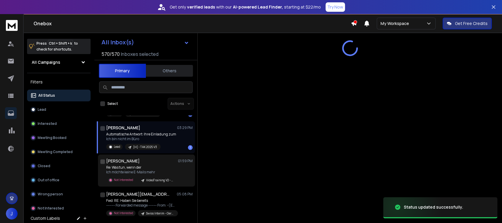
scroll to position [355, 0]
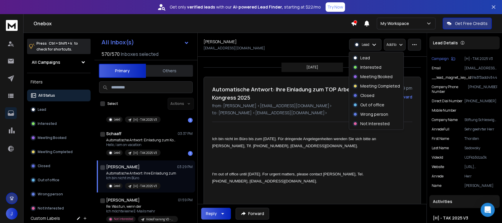
click at [349, 48] on div "Lead" at bounding box center [365, 44] width 32 height 11
click at [357, 106] on span at bounding box center [354, 104] width 5 height 5
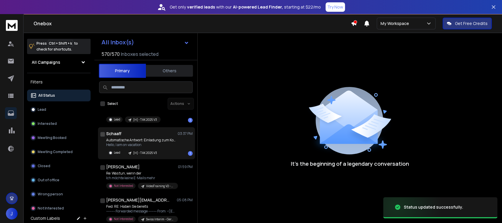
click at [173, 135] on div "Schaaff 03:37 PM" at bounding box center [149, 134] width 86 height 6
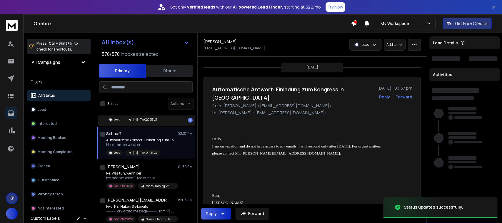
scroll to position [315, 0]
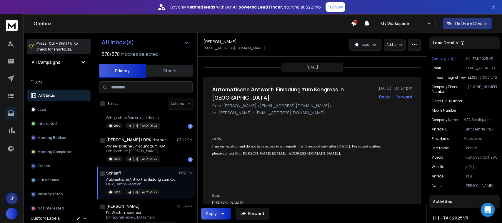
click at [360, 47] on div "Lead" at bounding box center [365, 44] width 32 height 11
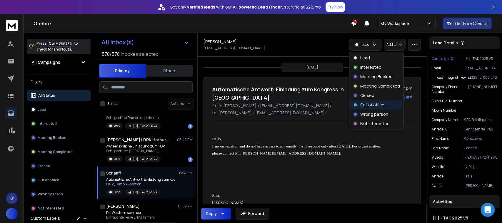
click at [363, 104] on p "Out of office" at bounding box center [372, 105] width 24 height 6
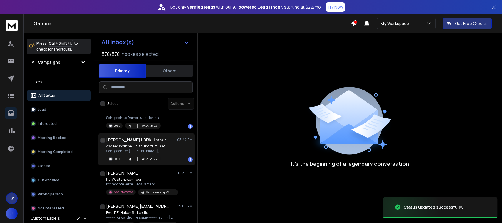
click at [160, 149] on p "Sehr geehrter [PERSON_NAME]," at bounding box center [135, 151] width 58 height 5
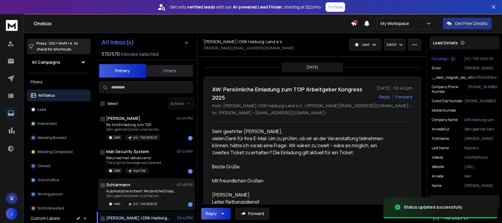
scroll to position [276, 0]
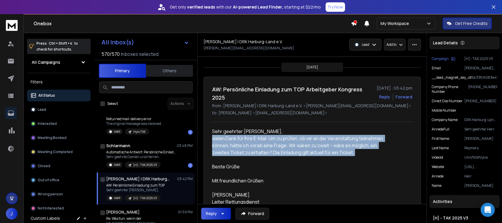
copy div "vielen Dank für Ihre E-Mail. Um zu prüfen, ob wir an der Veranstaltung teilnehm…"
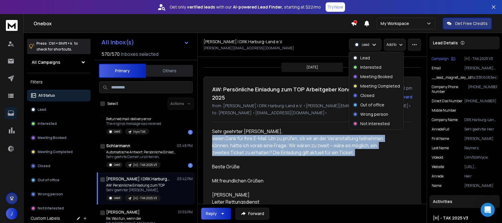
click at [369, 46] on div "Lead" at bounding box center [365, 44] width 32 height 11
click at [363, 68] on p "Interested" at bounding box center [370, 67] width 21 height 6
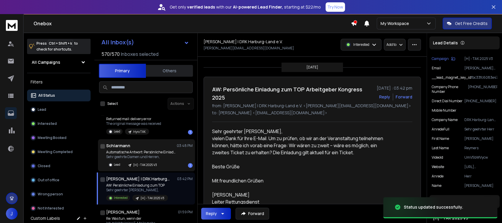
click at [157, 159] on p "Sehr geehrte Damen und Herren," at bounding box center [141, 157] width 71 height 5
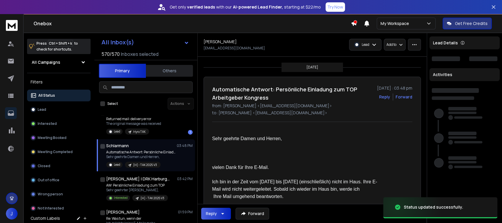
scroll to position [237, 0]
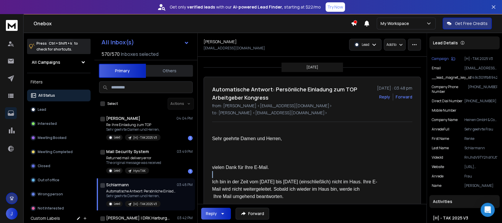
click at [225, 182] on span "Ich bin in der Zeit vom [DATE] bis [DATE] (einschließlich) nicht im Haus. Ihre …" at bounding box center [294, 189] width 165 height 20
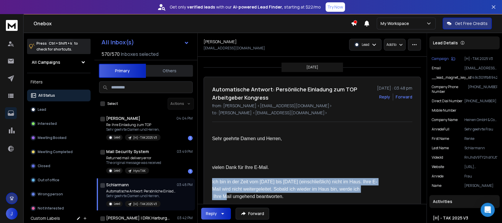
click at [225, 182] on span "Ich bin in der Zeit vom [DATE] bis [DATE] (einschließlich) nicht im Haus. Ihre …" at bounding box center [294, 189] width 165 height 20
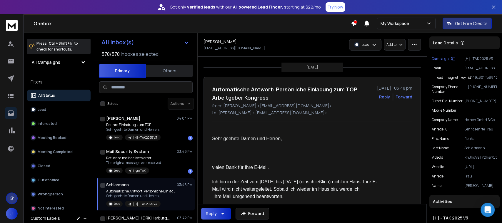
click at [359, 56] on div "[PERSON_NAME] [PERSON_NAME] [PERSON_NAME][EMAIL_ADDRESS][DOMAIN_NAME] Lead Add …" at bounding box center [312, 45] width 229 height 24
click at [359, 46] on div "Lead" at bounding box center [365, 44] width 32 height 11
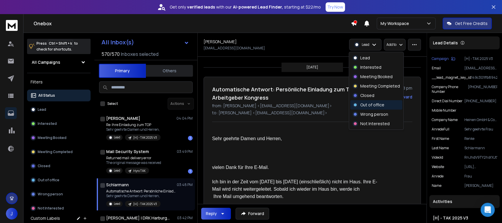
click at [362, 104] on p "Out of office" at bounding box center [372, 105] width 24 height 6
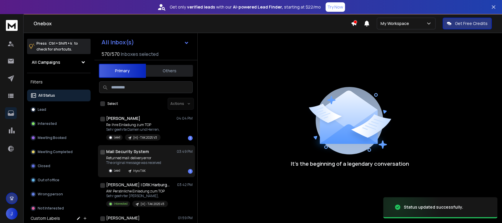
click at [172, 162] on div "Returned mail: delivery error The original message was received Lead Hyro TAK 1" at bounding box center [149, 165] width 86 height 18
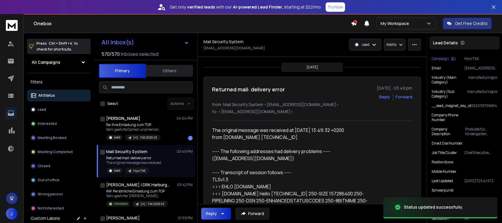
click at [240, 133] on div "The original message was received at [DATE] 13:49:32 +0200 from [DOMAIN_NAME] […" at bounding box center [300, 207] width 176 height 160
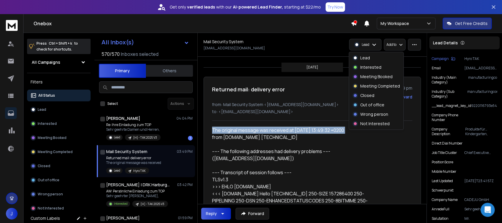
click at [360, 48] on div "Lead" at bounding box center [365, 44] width 32 height 11
click at [364, 113] on p "Wrong person" at bounding box center [374, 114] width 28 height 6
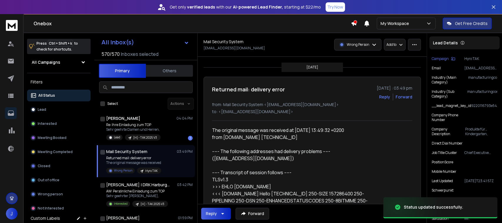
scroll to position [198, 0]
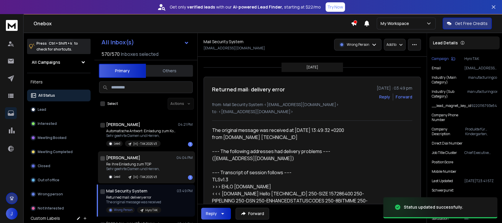
click at [174, 163] on div "Re: Ihre Einladung zum TOP Sehr geehrte Damen und Herren, Lead [H] - TAK 2025 V…" at bounding box center [149, 171] width 86 height 18
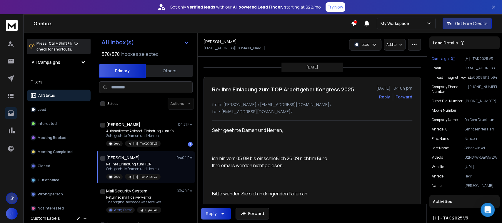
click at [354, 47] on div "Lead" at bounding box center [365, 44] width 32 height 11
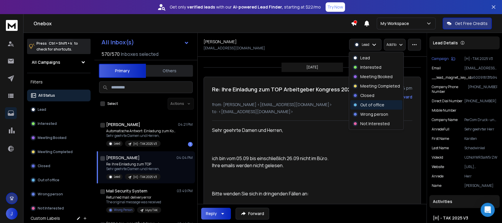
click at [366, 107] on p "Out of office" at bounding box center [372, 105] width 24 height 6
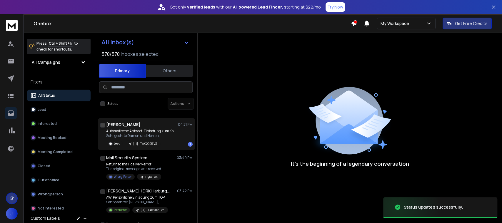
scroll to position [159, 0]
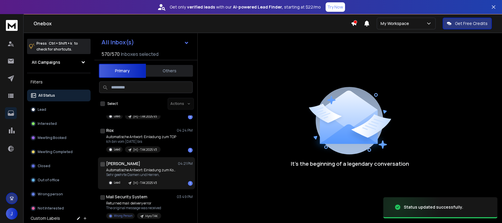
click at [171, 166] on div "[PERSON_NAME] 04:21 PM" at bounding box center [149, 164] width 86 height 6
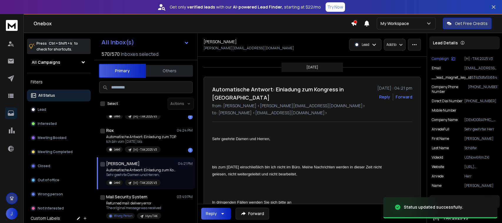
click at [248, 167] on span "bis zum [DATE] einschließlich bin ich nicht im Büro. Meine Nachrichten werden i…" at bounding box center [297, 170] width 171 height 11
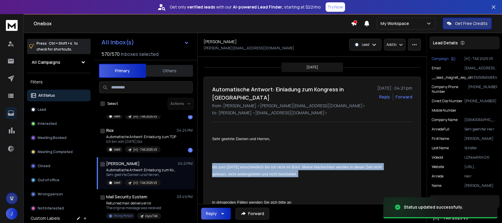
click at [248, 167] on span "bis zum [DATE] einschließlich bin ich nicht im Büro. Meine Nachrichten werden i…" at bounding box center [297, 170] width 171 height 11
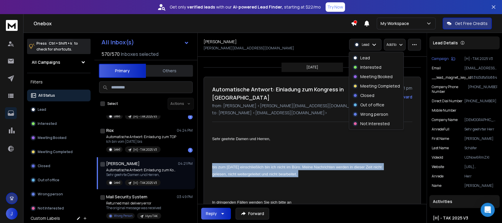
click at [362, 45] on p "Lead" at bounding box center [365, 44] width 8 height 5
click at [364, 104] on p "Out of office" at bounding box center [372, 105] width 24 height 6
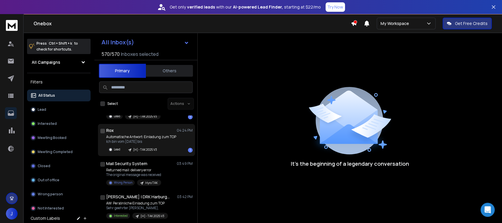
click at [182, 143] on div "Automatische Antwort: Einladung zum TOP Ich bin vom [DATE] bis Lead [H] - TAK 2…" at bounding box center [149, 144] width 86 height 18
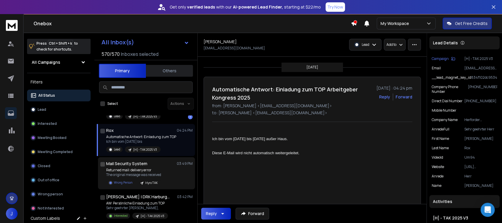
scroll to position [120, 0]
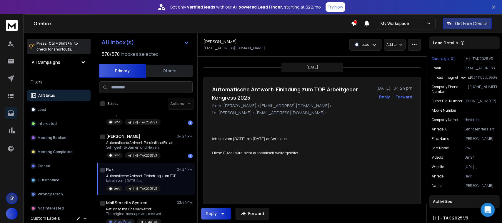
click at [265, 138] on span "Ich bin vom [DATE] bis [DATE] außer Haus." at bounding box center [250, 139] width 76 height 4
click at [354, 47] on div "Lead" at bounding box center [365, 44] width 32 height 11
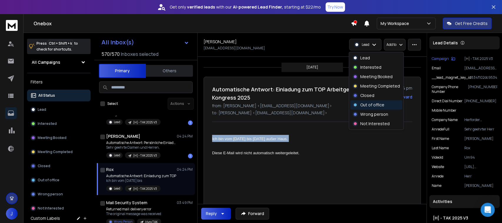
click at [362, 107] on p "Out of office" at bounding box center [372, 105] width 24 height 6
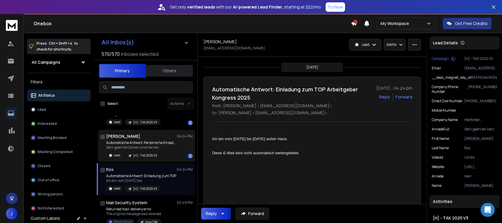
click at [169, 159] on div "[PERSON_NAME] 04:24 PM Automatische Antwort: Persönliche Einladung zum Sehr gee…" at bounding box center [146, 146] width 97 height 32
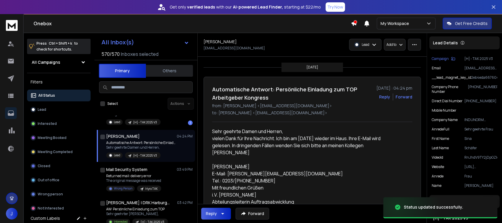
scroll to position [80, 0]
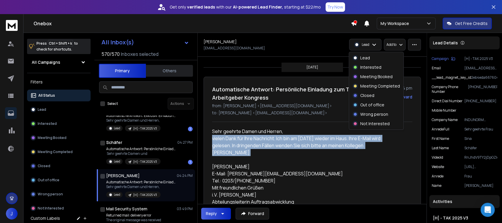
click at [362, 46] on p "Lead" at bounding box center [365, 44] width 8 height 5
click at [369, 102] on p "Out of office" at bounding box center [372, 105] width 24 height 6
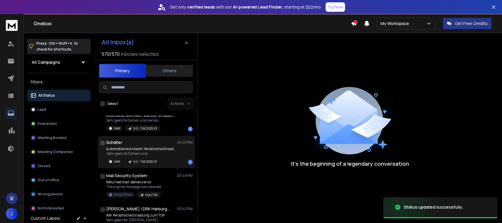
click at [145, 155] on p "﻿ Sehr geehrte Damen und" at bounding box center [141, 153] width 71 height 5
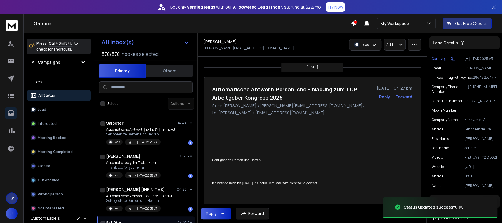
scroll to position [39, 0]
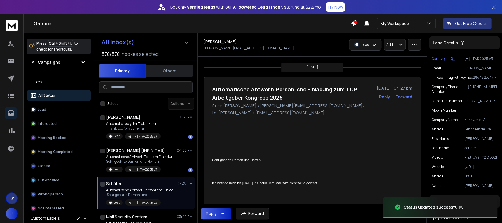
click at [237, 178] on p "ich befinde mich bis [DATE] in Urlaub. Ihre Mail wird nicht weitergeleitet." at bounding box center [298, 179] width 172 height 14
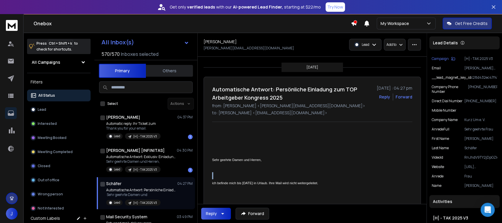
click at [237, 178] on p "ich befinde mich bis [DATE] in Urlaub. Ihre Mail wird nicht weitergeleitet." at bounding box center [298, 179] width 172 height 14
click at [357, 44] on div at bounding box center [356, 44] width 5 height 5
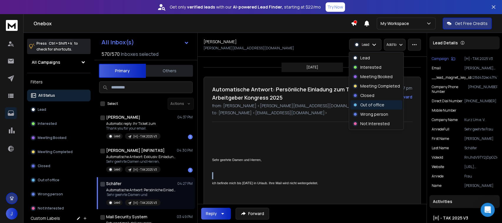
click at [366, 103] on p "Out of office" at bounding box center [372, 105] width 24 height 6
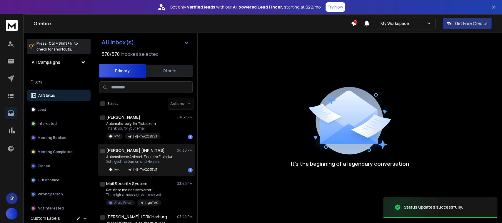
click at [171, 166] on div "Lead [H] - TAK 2025 V3" at bounding box center [141, 169] width 71 height 6
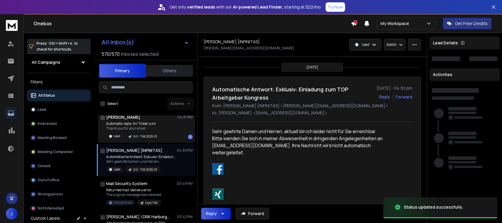
scroll to position [0, 0]
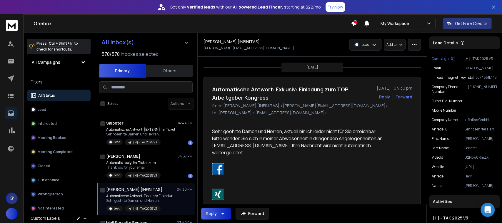
click at [361, 42] on p "Lead" at bounding box center [365, 44] width 8 height 5
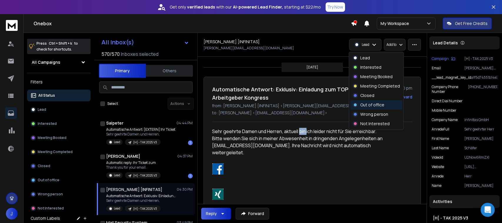
click at [369, 104] on p "Out of office" at bounding box center [372, 105] width 24 height 6
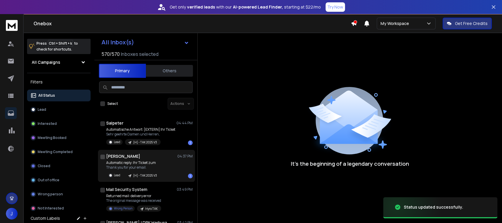
click at [177, 164] on div "Automatic reply: Ihr Ticket zum Thank you for your email. Lead [H] - TAK 2025 V…" at bounding box center [149, 169] width 86 height 18
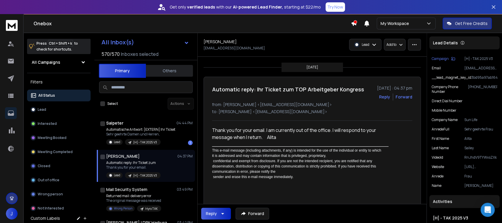
click at [239, 132] on div "Thank you for your email. I am currently out of the office. I will respond to y…" at bounding box center [300, 170] width 176 height 86
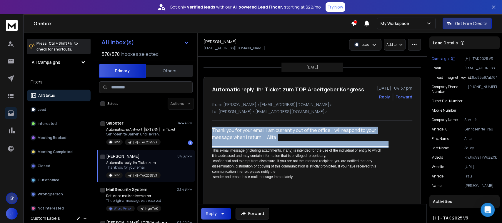
click at [239, 132] on div "Thank you for your email. I am currently out of the office. I will respond to y…" at bounding box center [300, 170] width 176 height 86
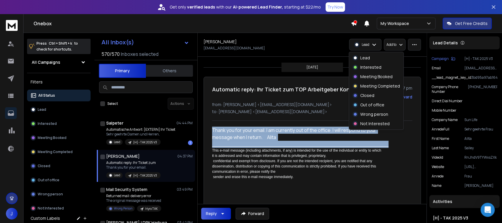
click at [364, 39] on div "Lead" at bounding box center [365, 44] width 32 height 11
click at [365, 103] on p "Out of office" at bounding box center [372, 105] width 24 height 6
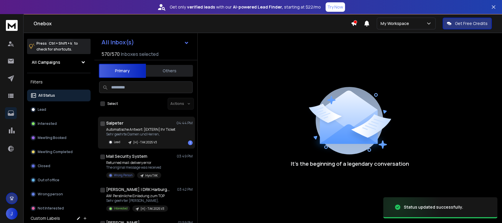
click at [164, 134] on p "Sehr geehrte Damen und Herren," at bounding box center [140, 134] width 69 height 5
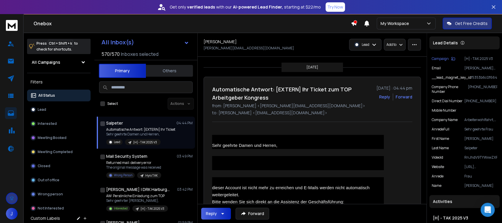
scroll to position [39, 0]
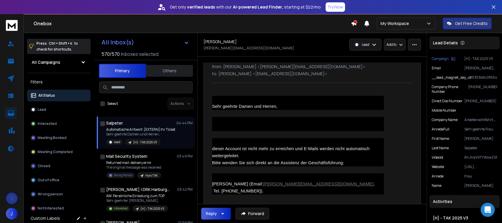
click at [355, 48] on div "Lead" at bounding box center [365, 44] width 32 height 11
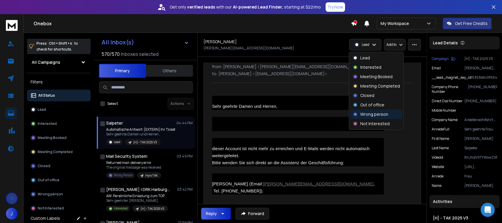
click at [364, 115] on p "Wrong person" at bounding box center [374, 114] width 28 height 6
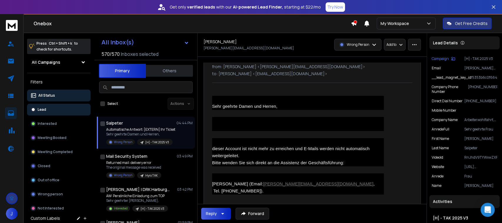
click at [40, 113] on button "Lead" at bounding box center [58, 110] width 63 height 12
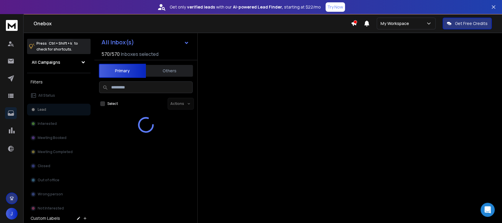
scroll to position [0, 0]
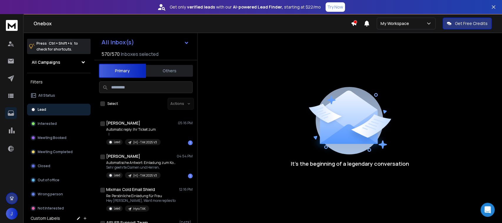
click at [51, 95] on p "All Status" at bounding box center [46, 95] width 17 height 5
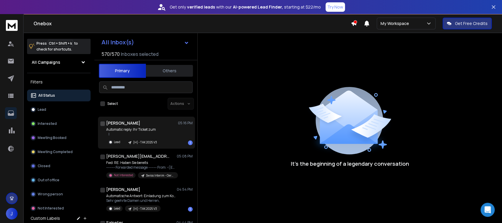
click at [173, 132] on div "Automatic reply: Ihr Ticket zum ﻿ ﻿ ﻿ ﻿ I Lead [H] - TAK 2025 V3 1" at bounding box center [149, 136] width 86 height 18
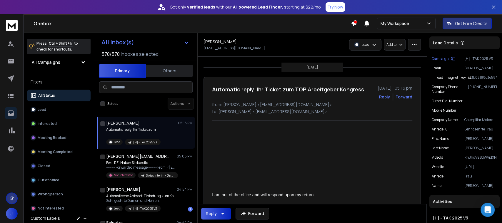
scroll to position [39, 0]
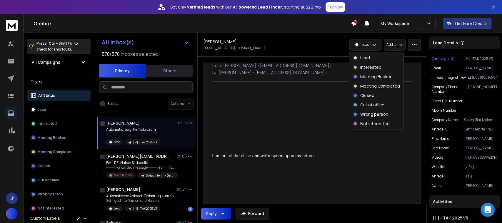
click at [369, 48] on div "Lead" at bounding box center [365, 44] width 32 height 11
click at [367, 105] on p "Out of office" at bounding box center [372, 105] width 24 height 6
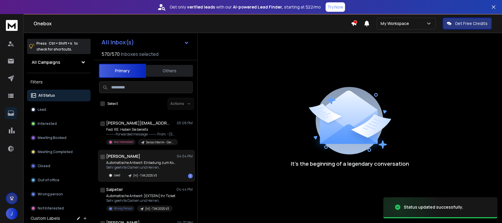
scroll to position [0, 0]
click at [165, 166] on p "Sehr geehrte Damen und Herren," at bounding box center [141, 167] width 71 height 5
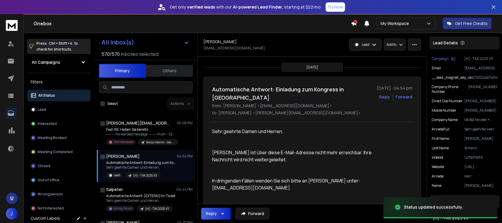
click at [260, 157] on div "Sehr geehrte Damen und Herren, [PERSON_NAME] ist über diese E-Mail-Adresse nich…" at bounding box center [300, 190] width 176 height 125
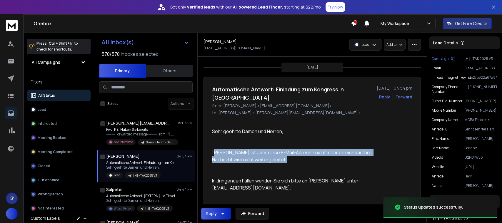
click at [260, 157] on div "Sehr geehrte Damen und Herren, [PERSON_NAME] ist über diese E-Mail-Adresse nich…" at bounding box center [300, 190] width 176 height 125
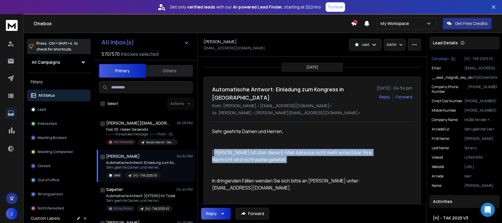
click at [364, 46] on p "Lead" at bounding box center [365, 44] width 8 height 5
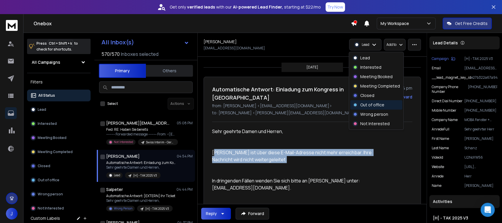
click at [372, 107] on p "Out of office" at bounding box center [372, 105] width 24 height 6
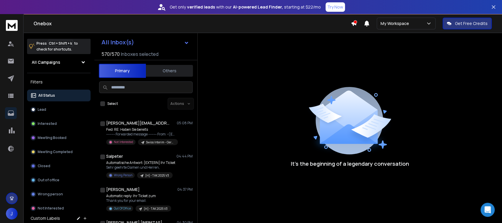
click at [56, 116] on div "All Status Lead Interested Meeting Booked Meeting Completed Closed Out of offic…" at bounding box center [58, 152] width 63 height 125
click at [56, 114] on button "Lead" at bounding box center [58, 110] width 63 height 12
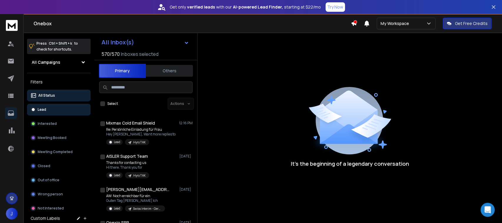
click at [44, 95] on p "All Status" at bounding box center [46, 95] width 17 height 5
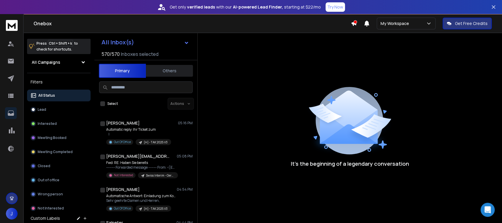
click at [59, 116] on div "All Status Lead Interested Meeting Booked Meeting Completed Closed Out of offic…" at bounding box center [58, 152] width 63 height 125
click at [56, 105] on button "Lead" at bounding box center [58, 110] width 63 height 12
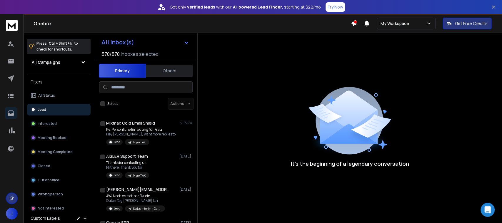
click at [60, 96] on button "All Status" at bounding box center [58, 96] width 63 height 12
